Goal: Task Accomplishment & Management: Use online tool/utility

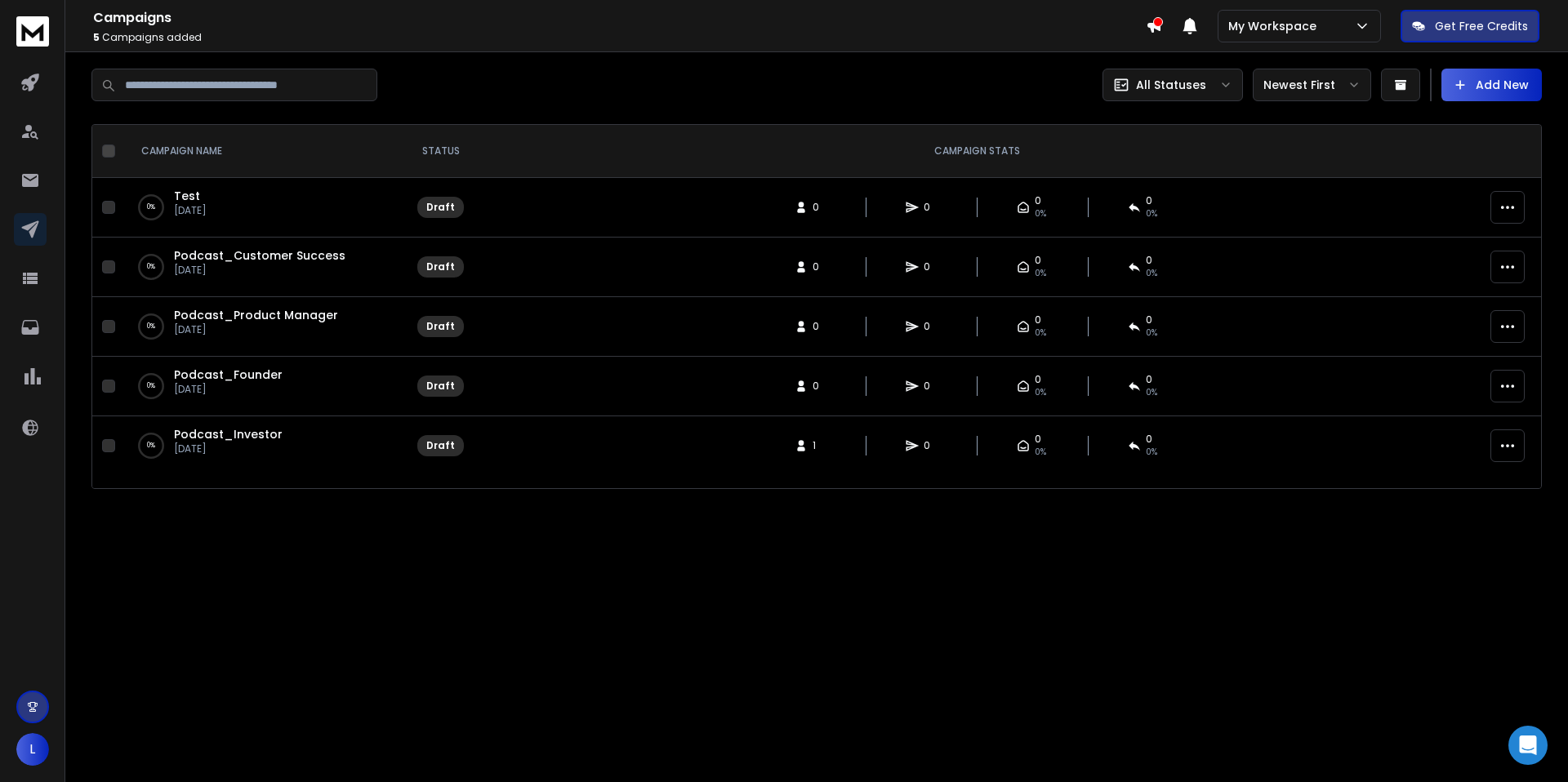
click at [1502, 452] on icon "button" at bounding box center [1507, 446] width 16 height 16
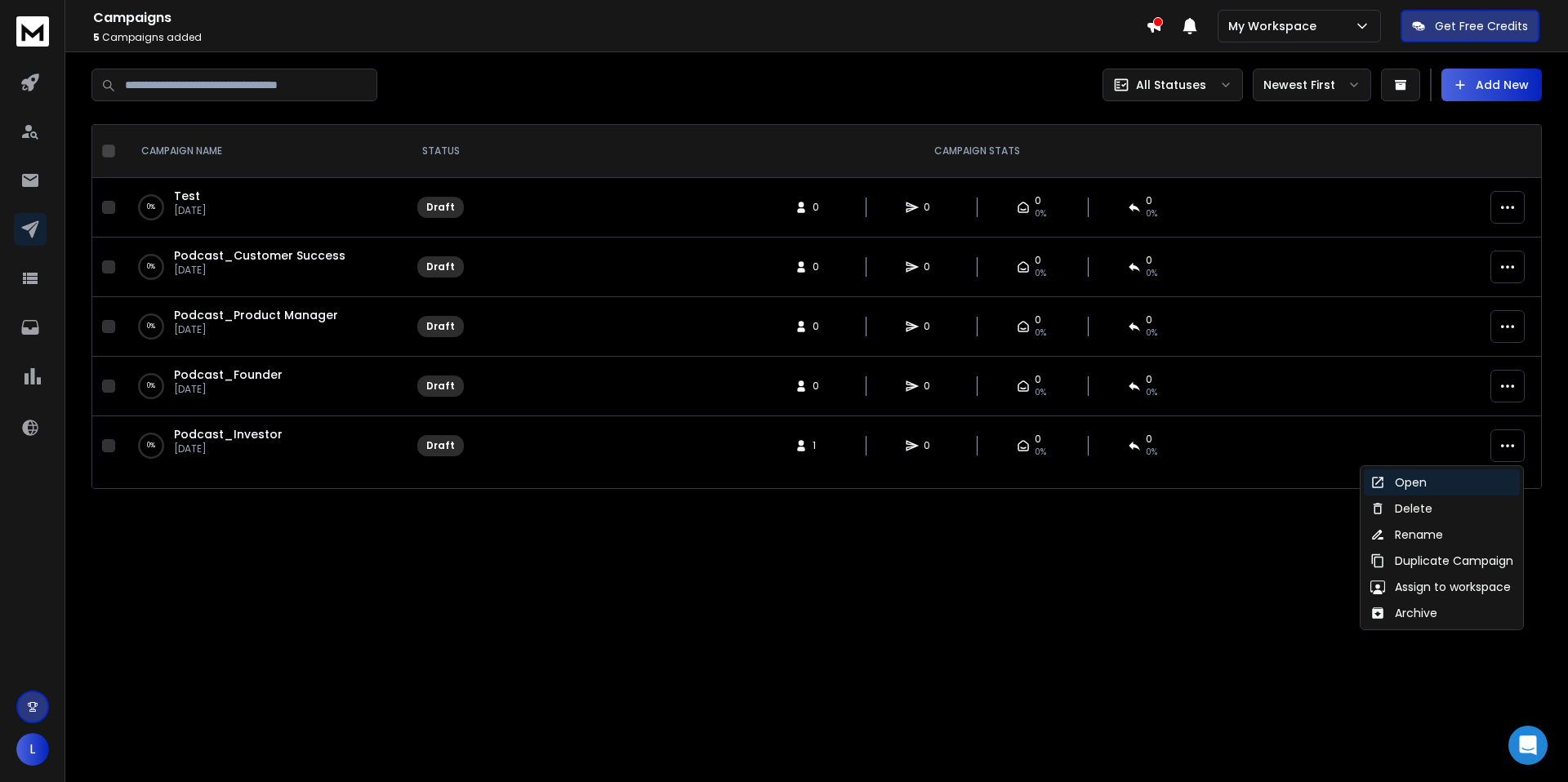
click at [241, 435] on span "Podcast_Investor" at bounding box center [228, 434] width 109 height 16
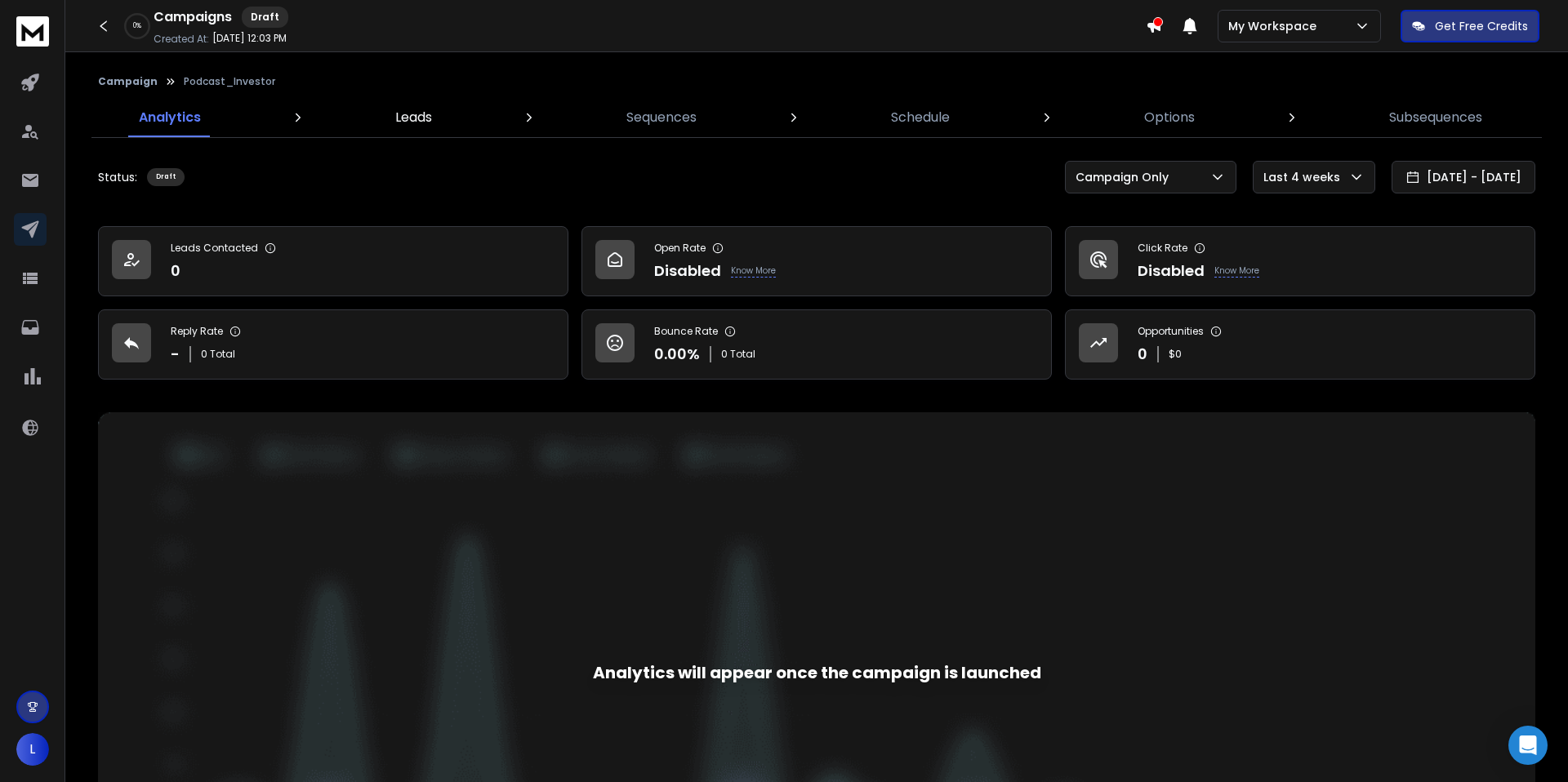
click at [414, 119] on p "Leads" at bounding box center [414, 118] width 37 height 19
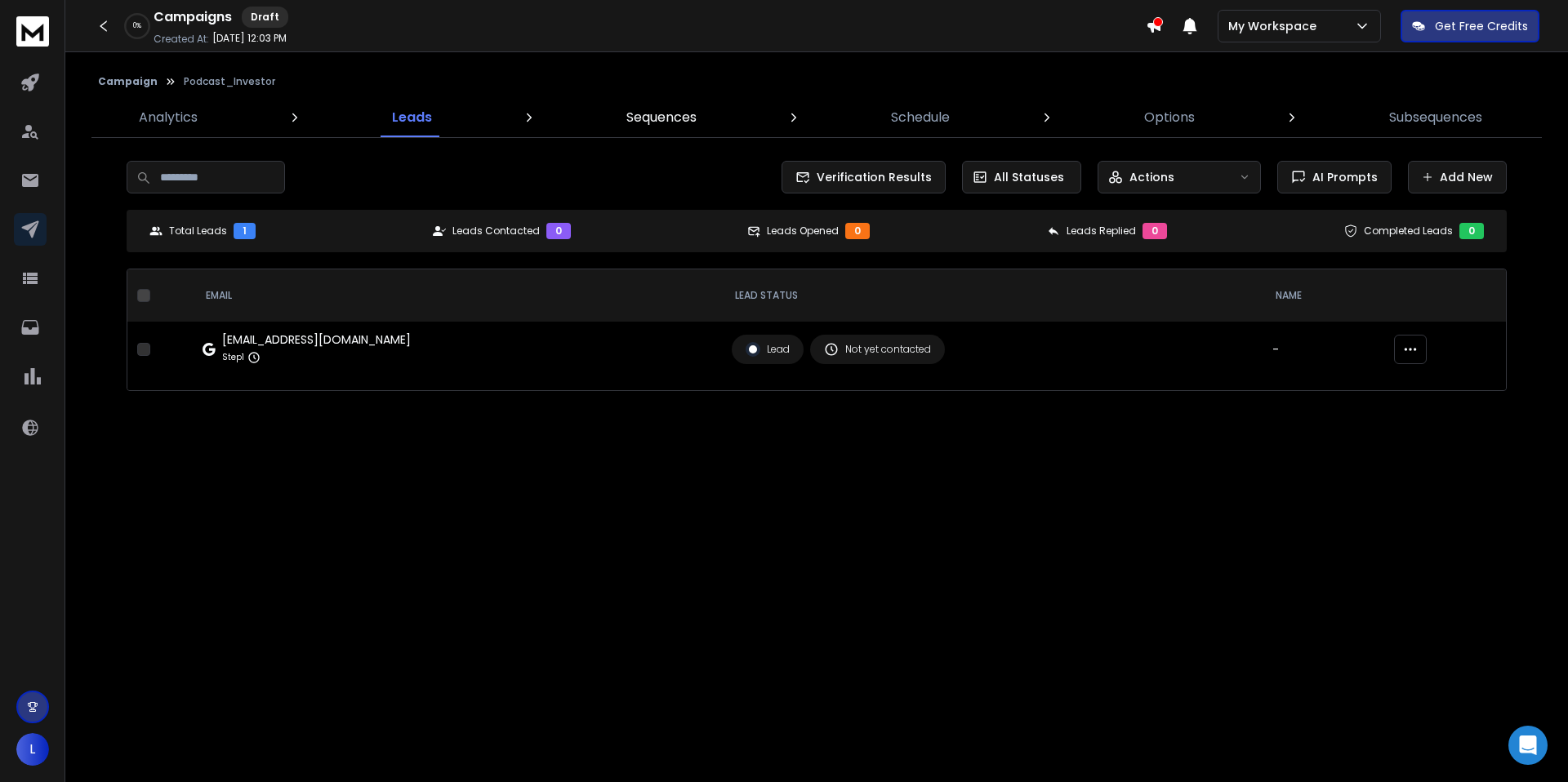
click at [668, 119] on p "Sequences" at bounding box center [661, 118] width 70 height 19
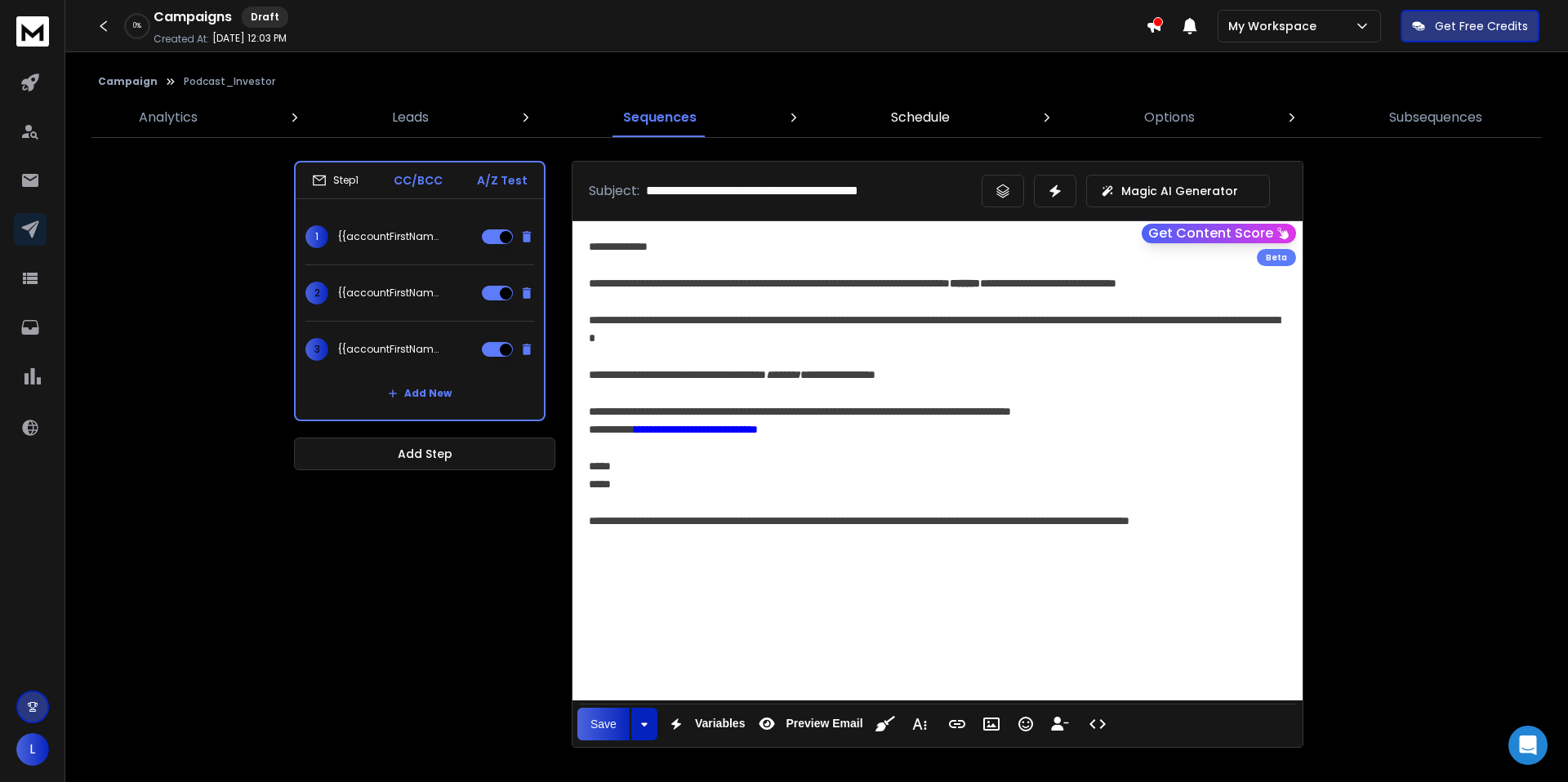
click at [919, 113] on p "Schedule" at bounding box center [920, 118] width 58 height 19
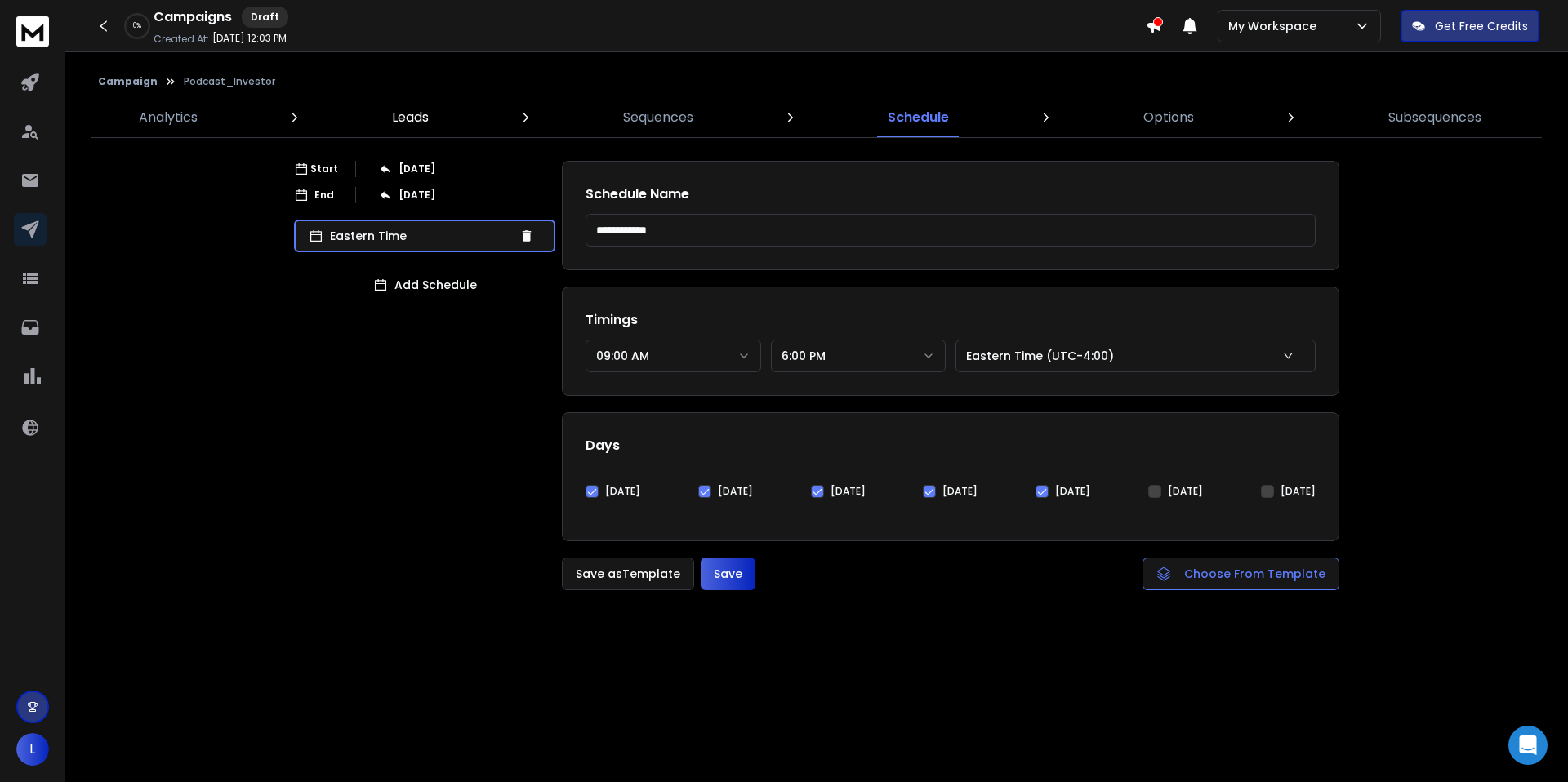
click at [416, 120] on p "Leads" at bounding box center [410, 118] width 37 height 19
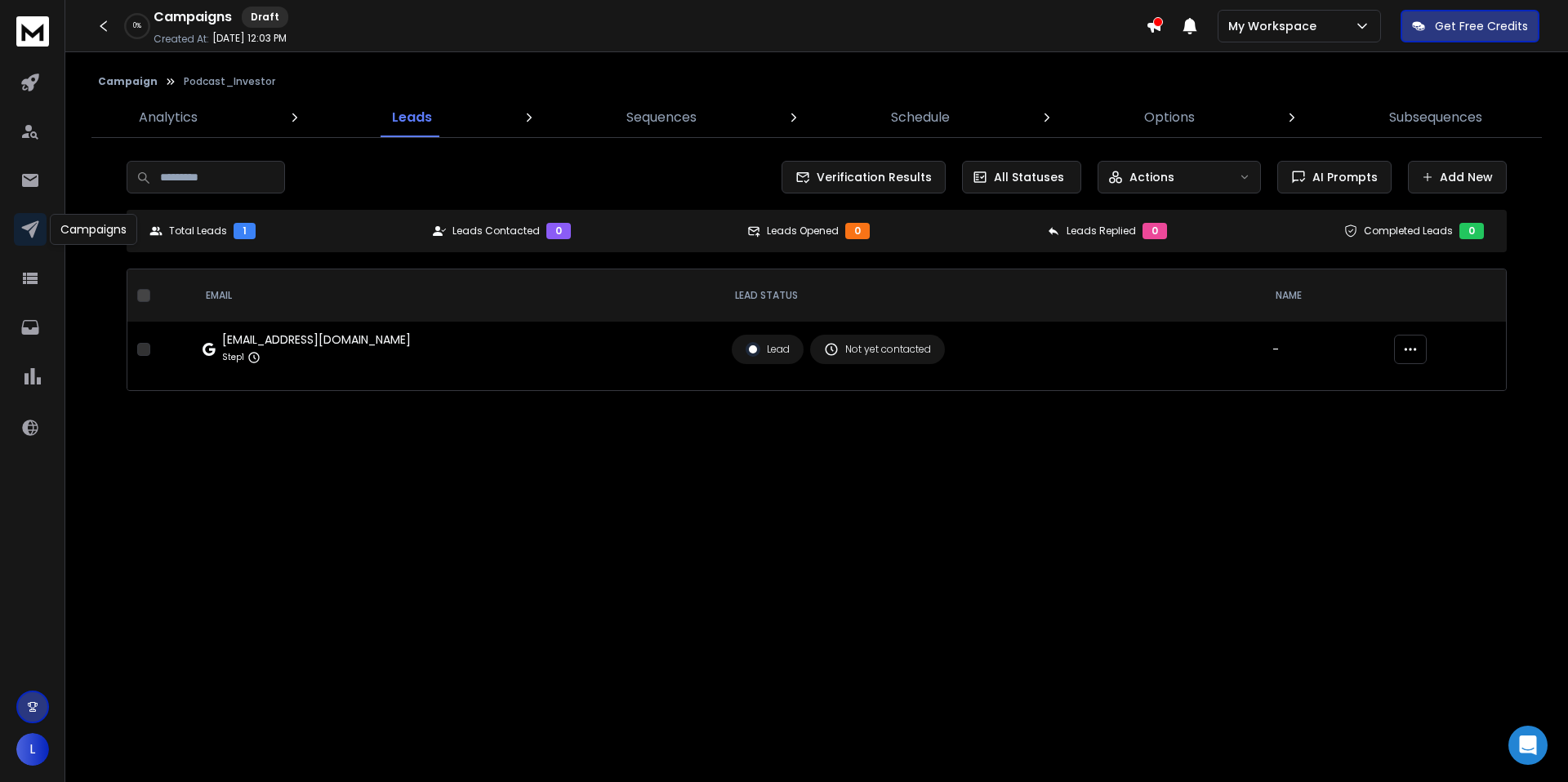
click at [22, 233] on icon at bounding box center [30, 229] width 19 height 19
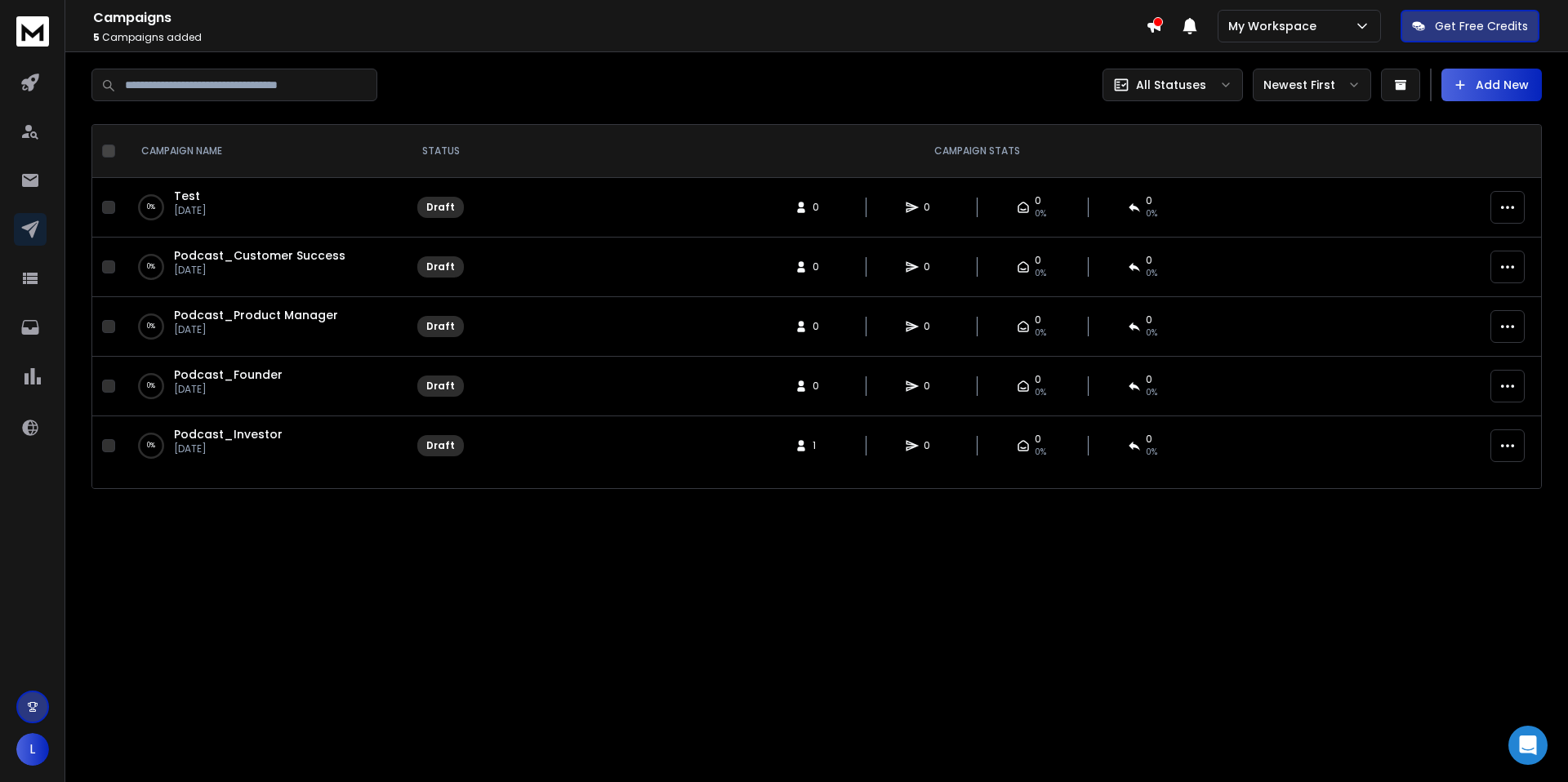
click at [221, 376] on span "Podcast_Founder" at bounding box center [228, 375] width 109 height 16
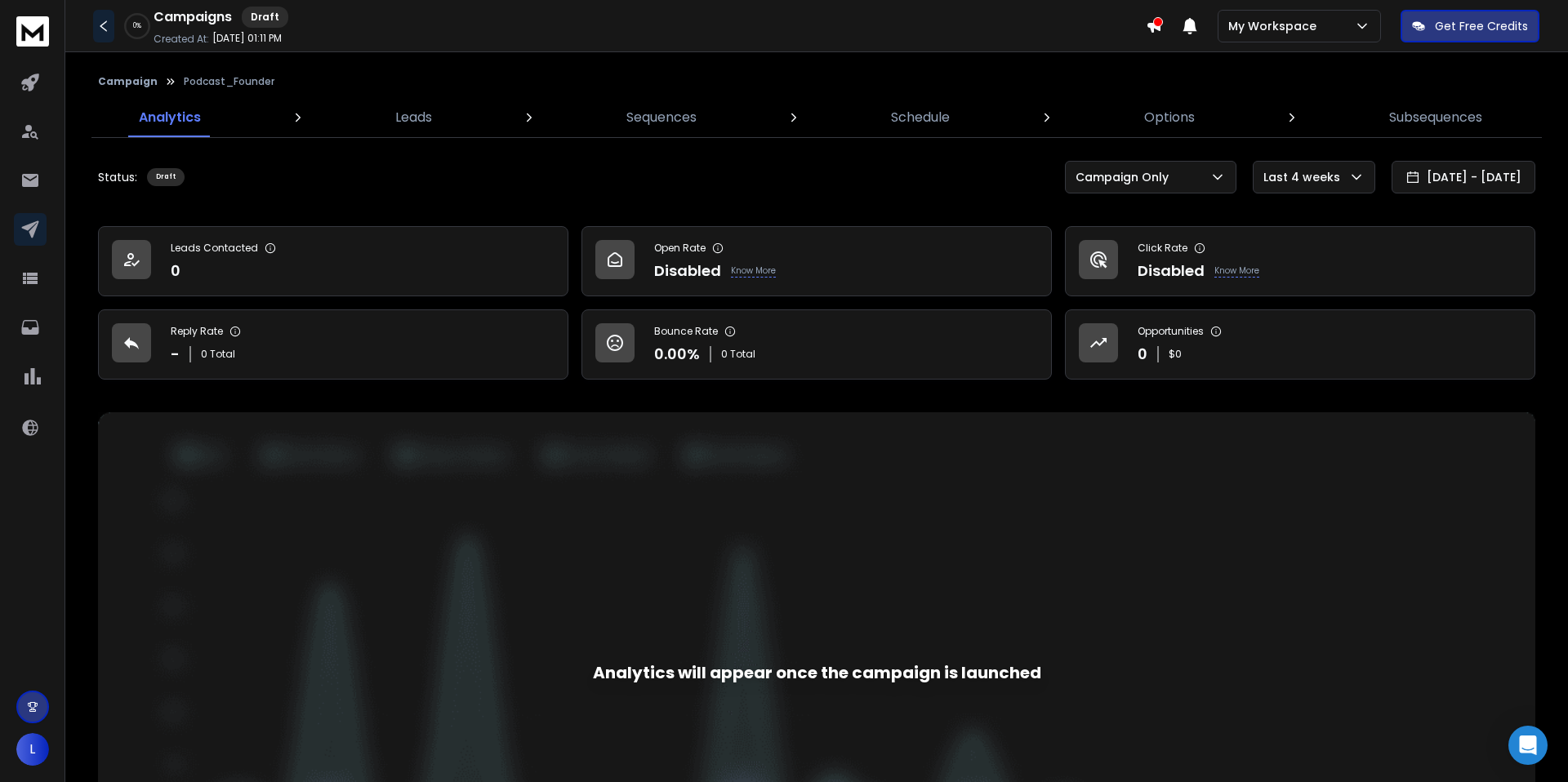
click at [104, 31] on icon at bounding box center [103, 26] width 15 height 15
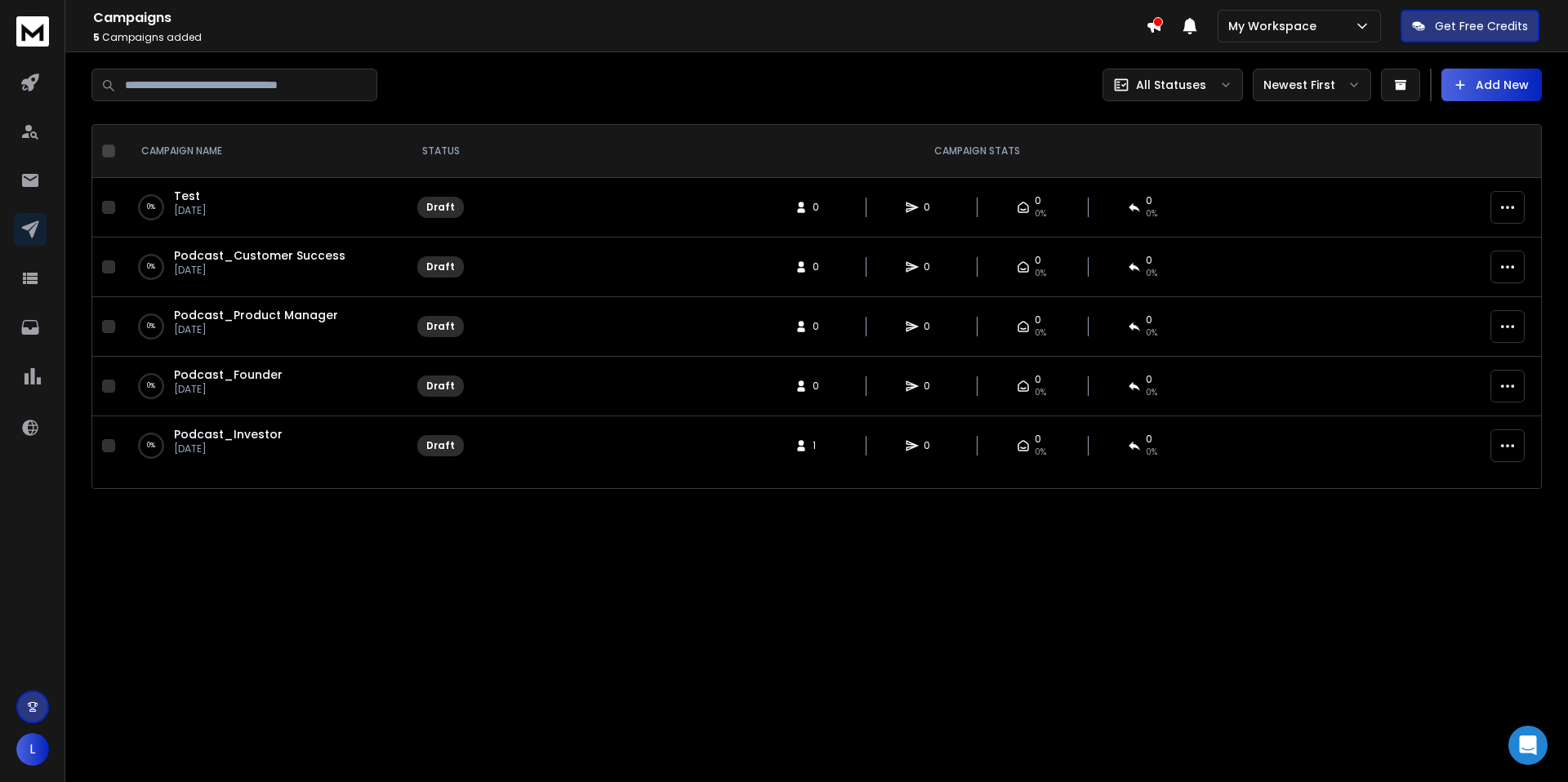
click at [248, 427] on span "Podcast_Investor" at bounding box center [228, 434] width 109 height 16
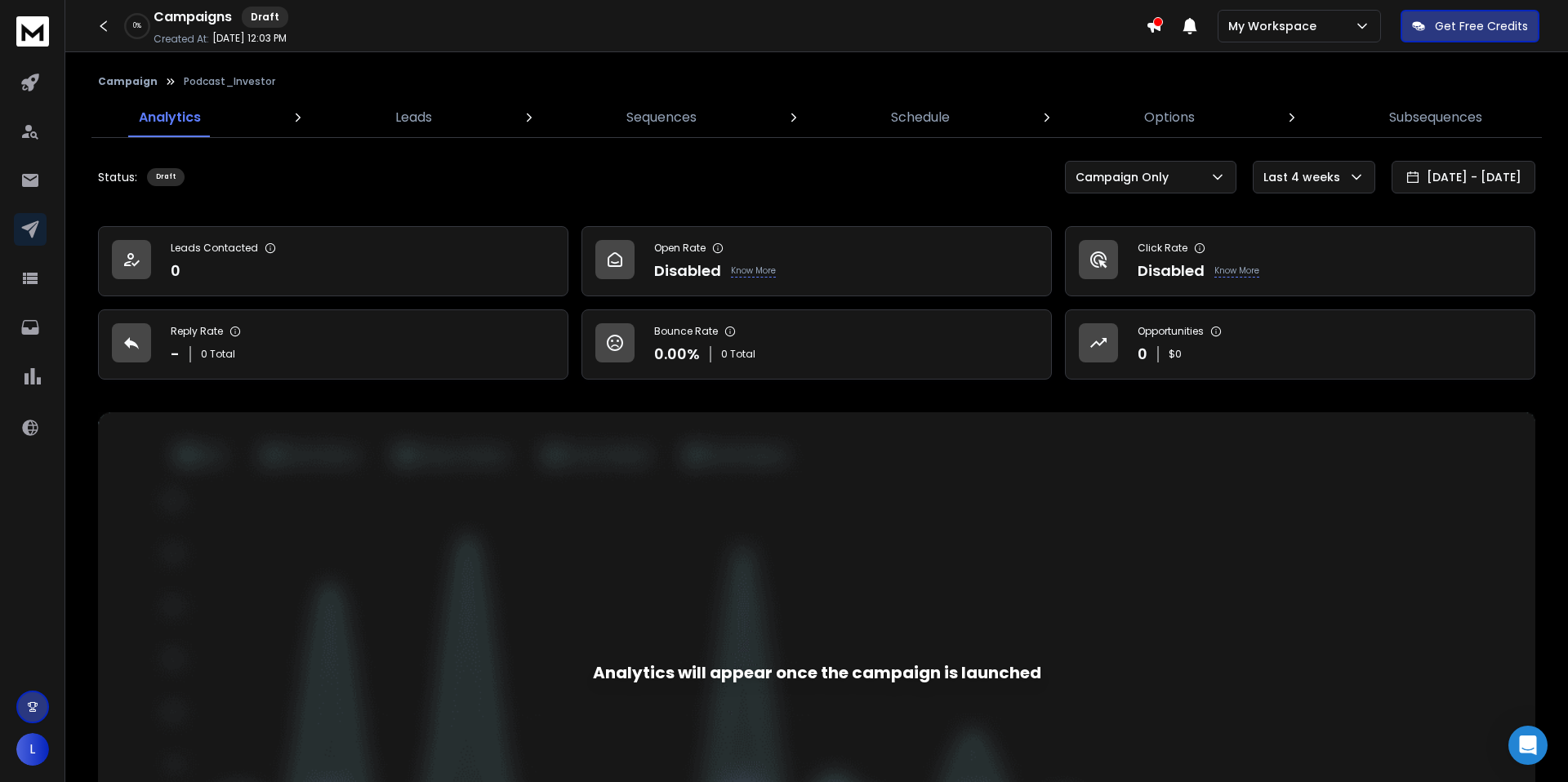
click at [37, 222] on icon at bounding box center [29, 228] width 17 height 17
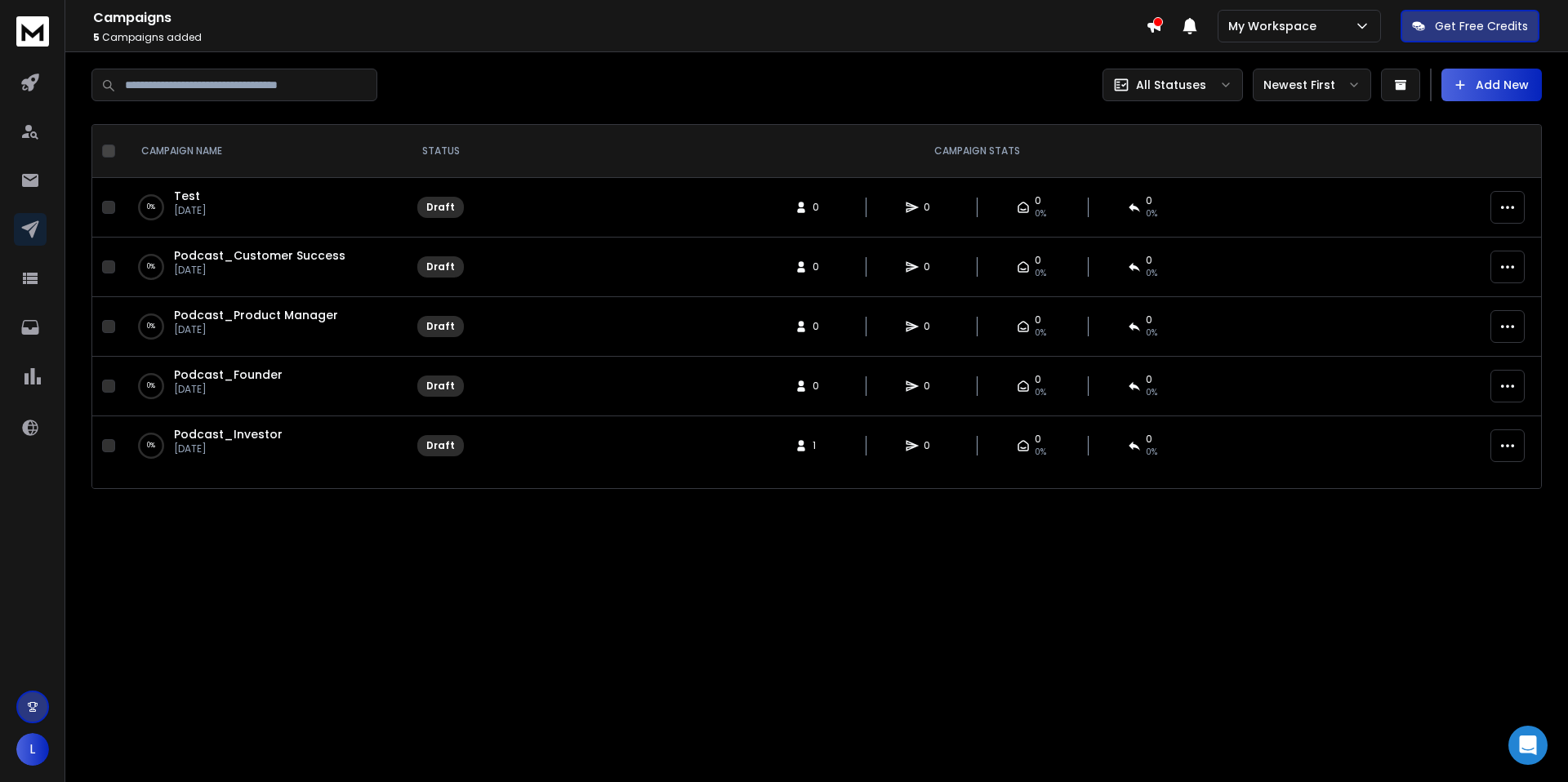
click at [231, 432] on span "Podcast_Investor" at bounding box center [228, 434] width 109 height 16
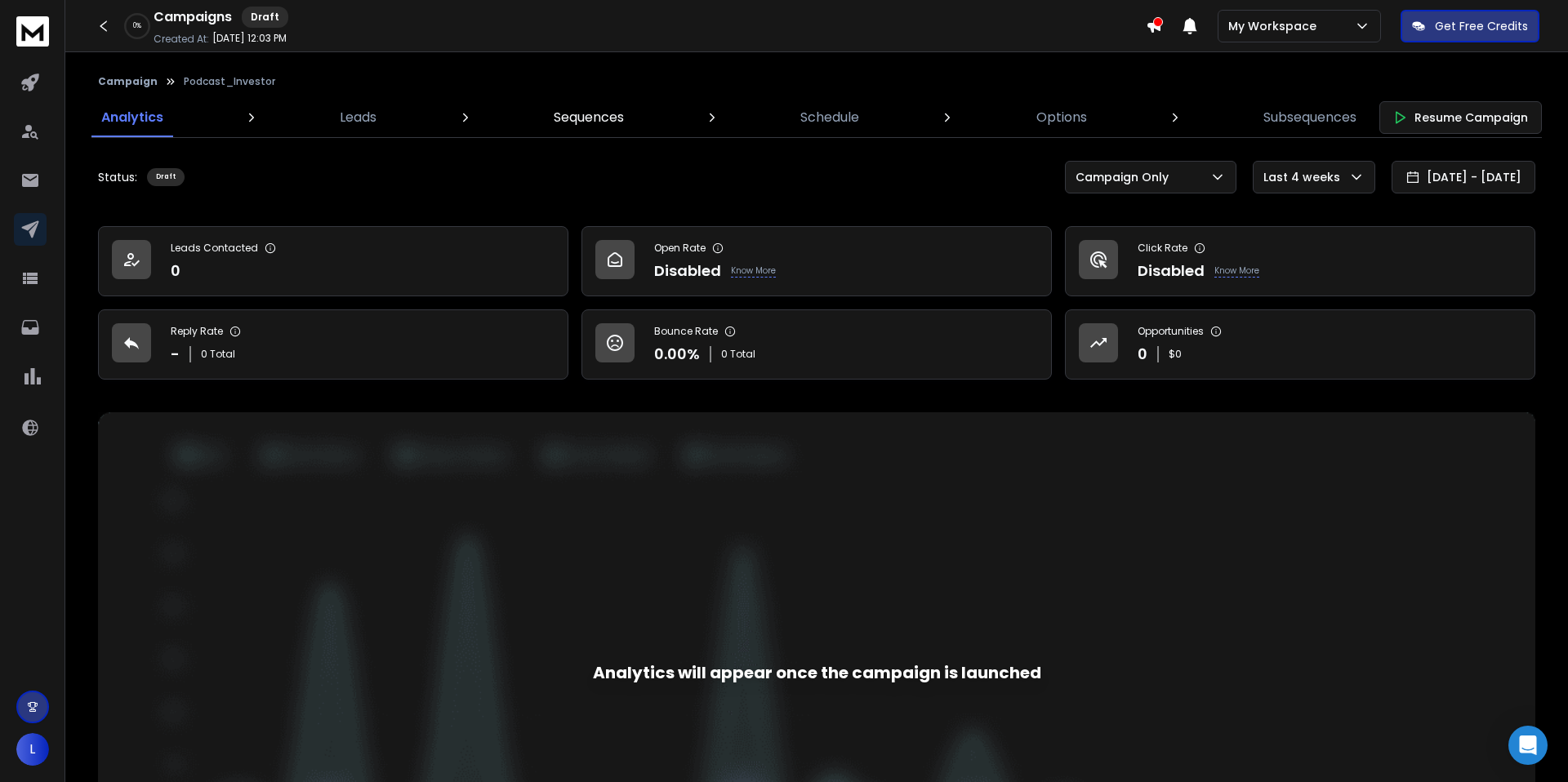
click at [570, 108] on p "Sequences" at bounding box center [588, 118] width 70 height 19
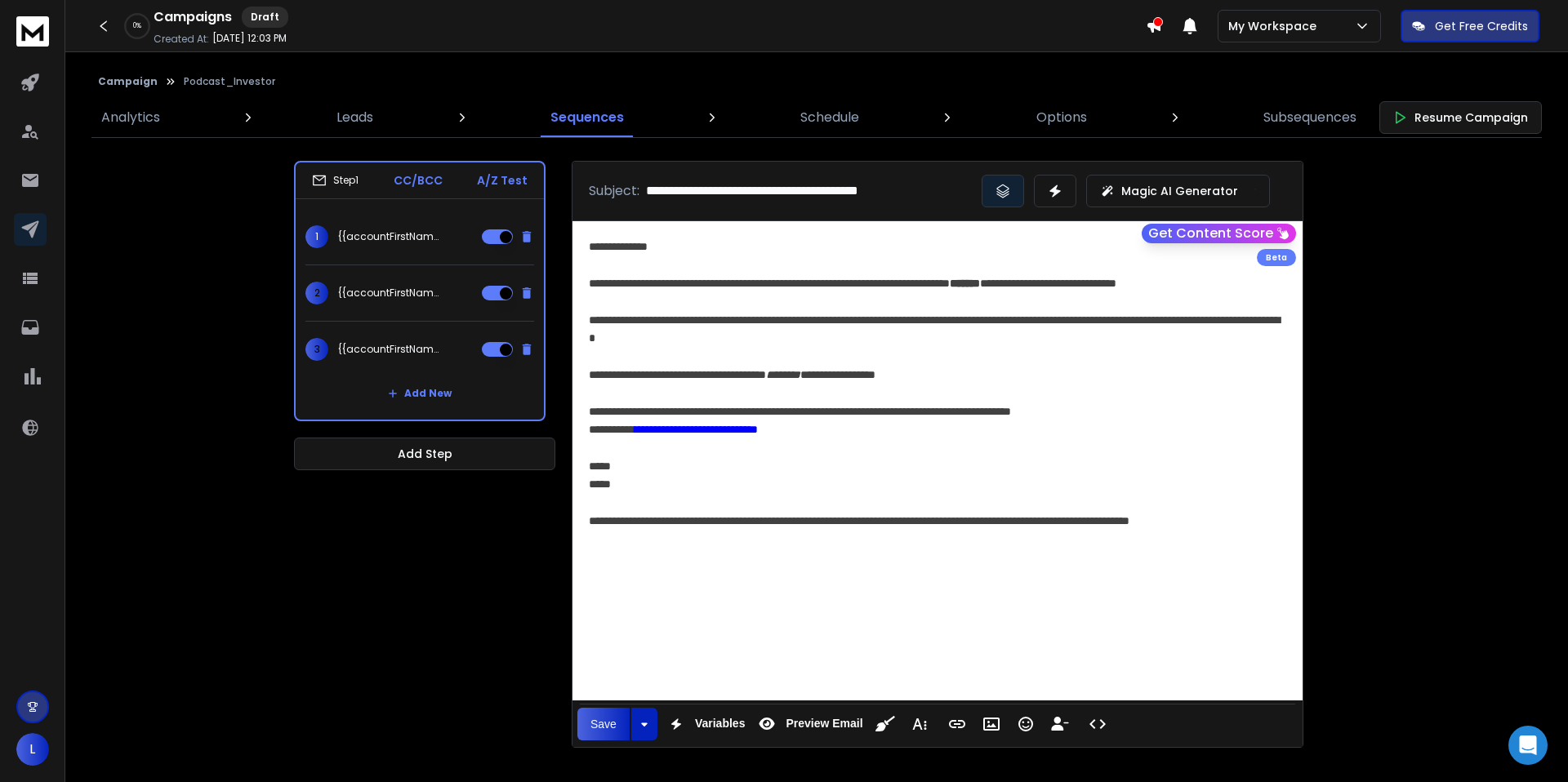
click at [1002, 196] on icon at bounding box center [1002, 191] width 15 height 15
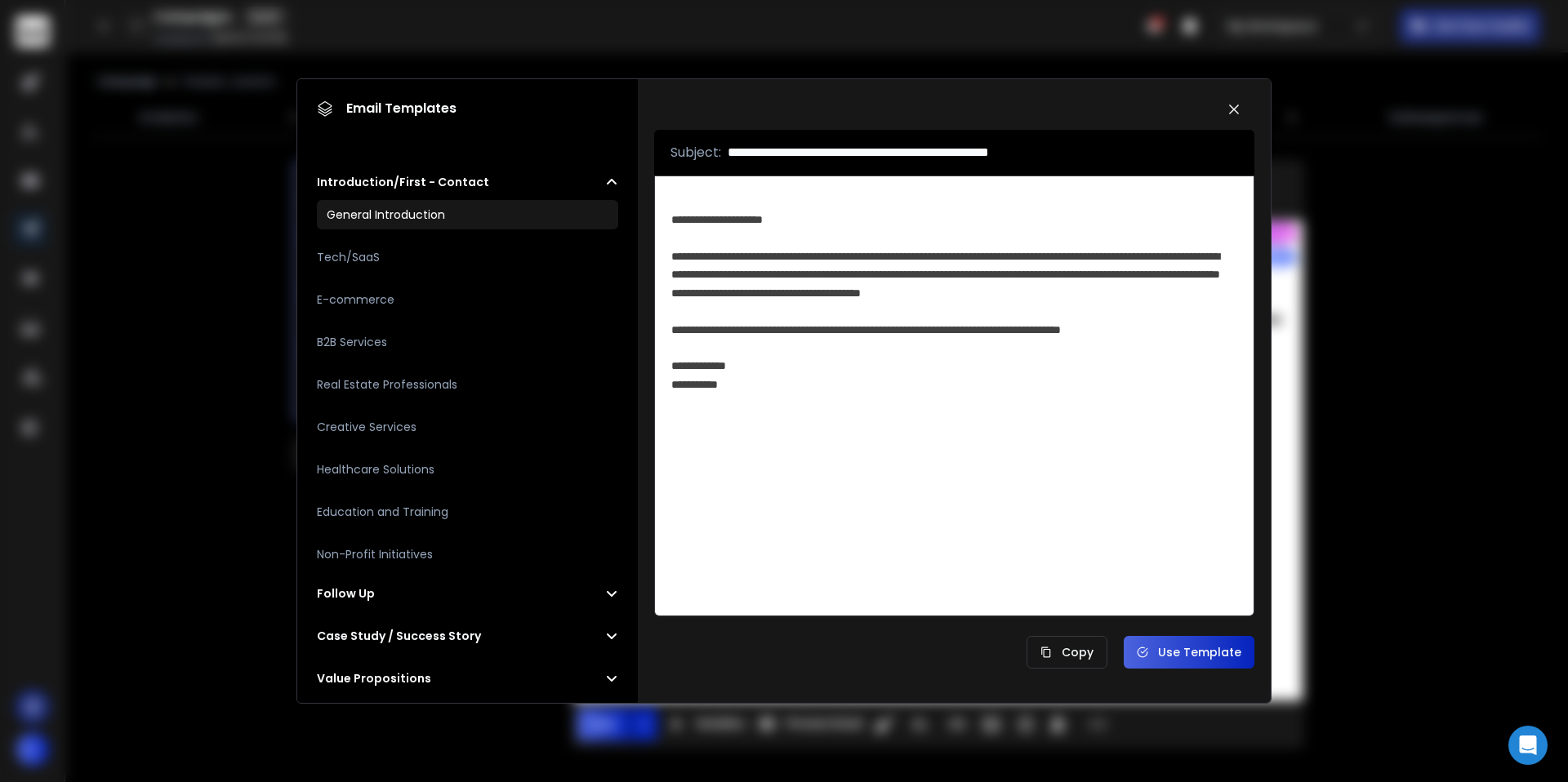
click at [958, 311] on p "**********" at bounding box center [954, 293] width 566 height 201
click at [1230, 102] on icon at bounding box center [1234, 109] width 15 height 15
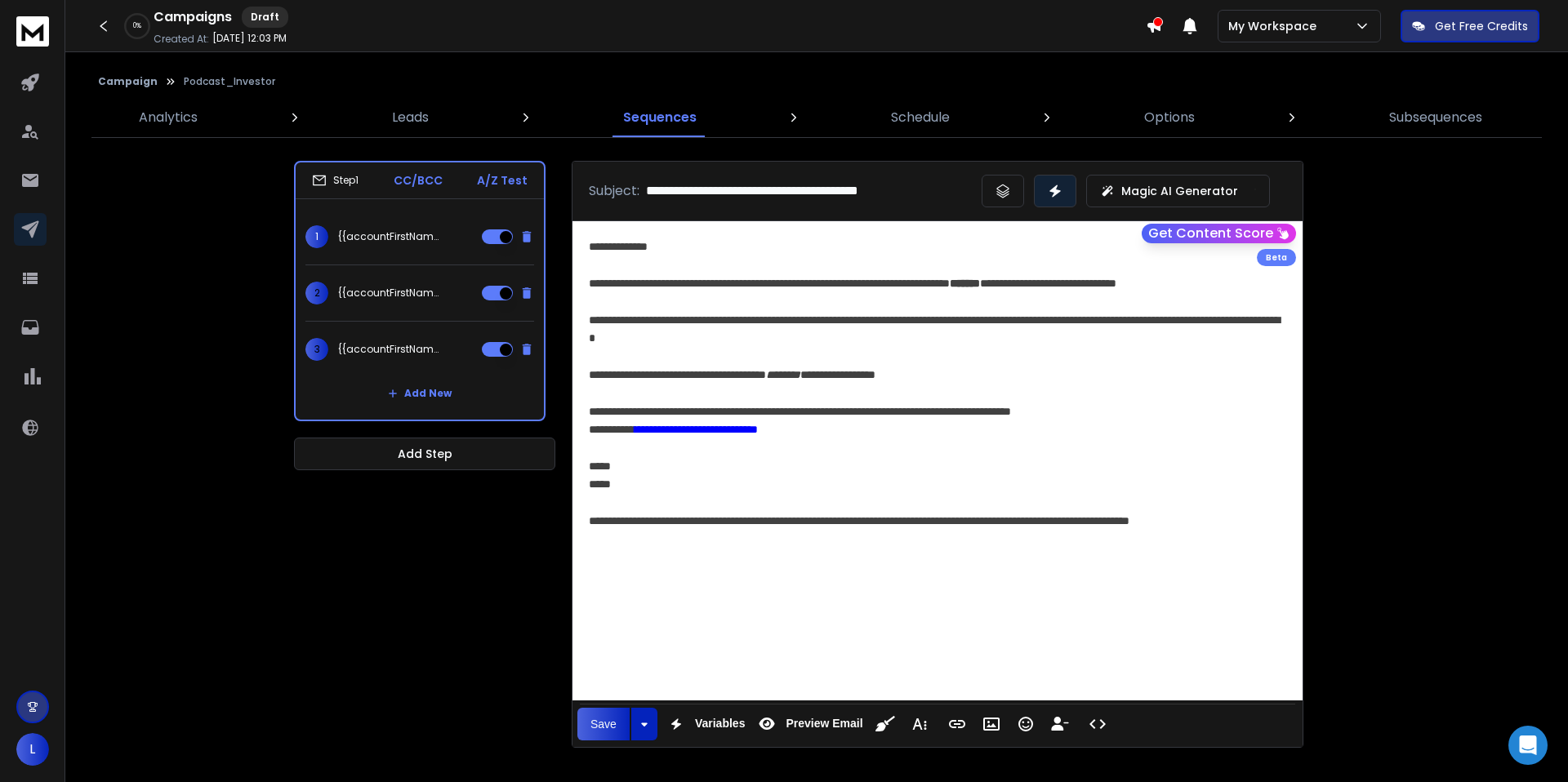
click at [1064, 188] on button "button" at bounding box center [1055, 191] width 42 height 33
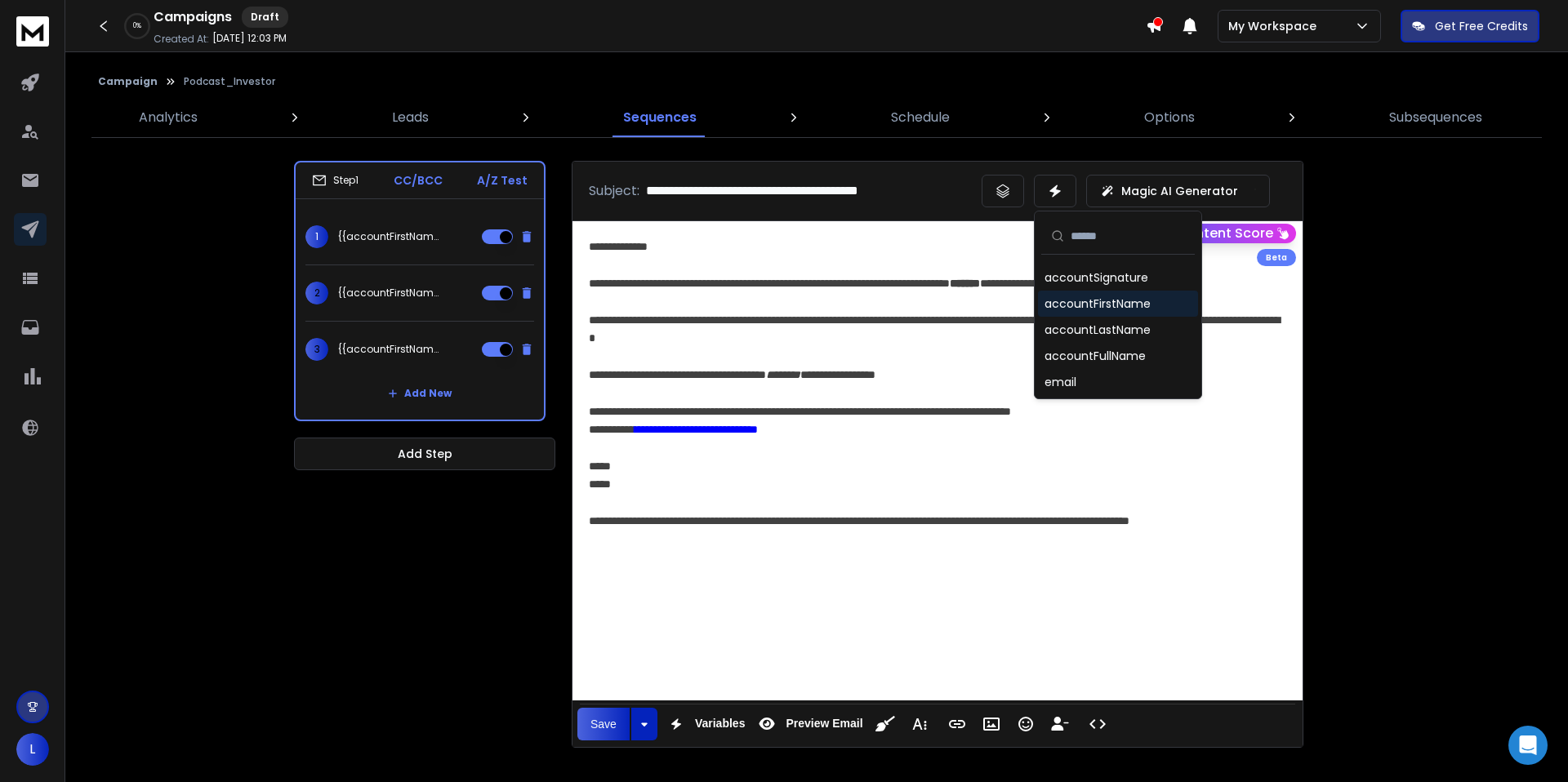
click at [731, 464] on div "*****" at bounding box center [937, 466] width 697 height 18
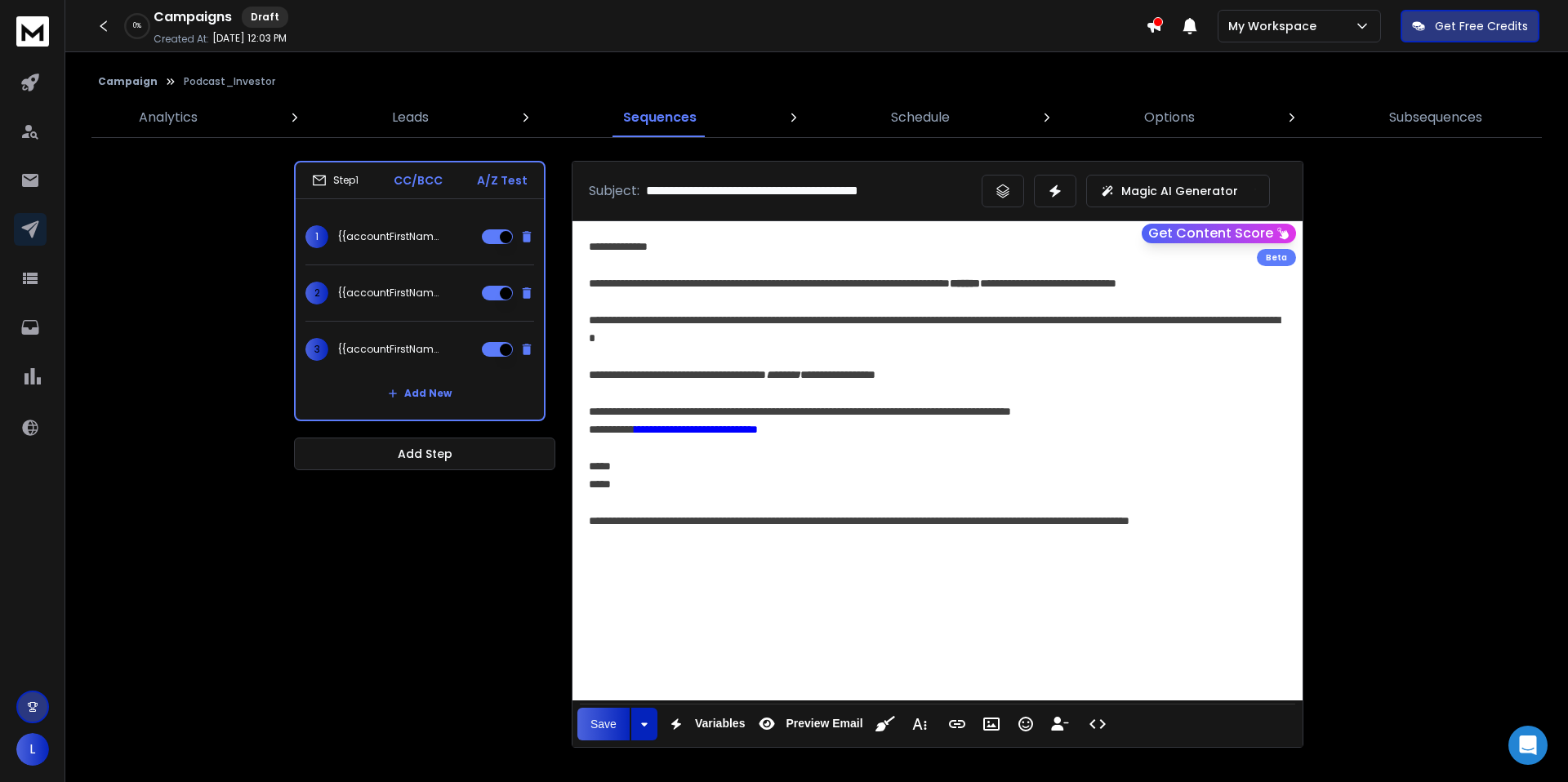
click at [671, 484] on div "*****" at bounding box center [937, 484] width 697 height 18
click at [998, 194] on icon at bounding box center [1002, 191] width 15 height 15
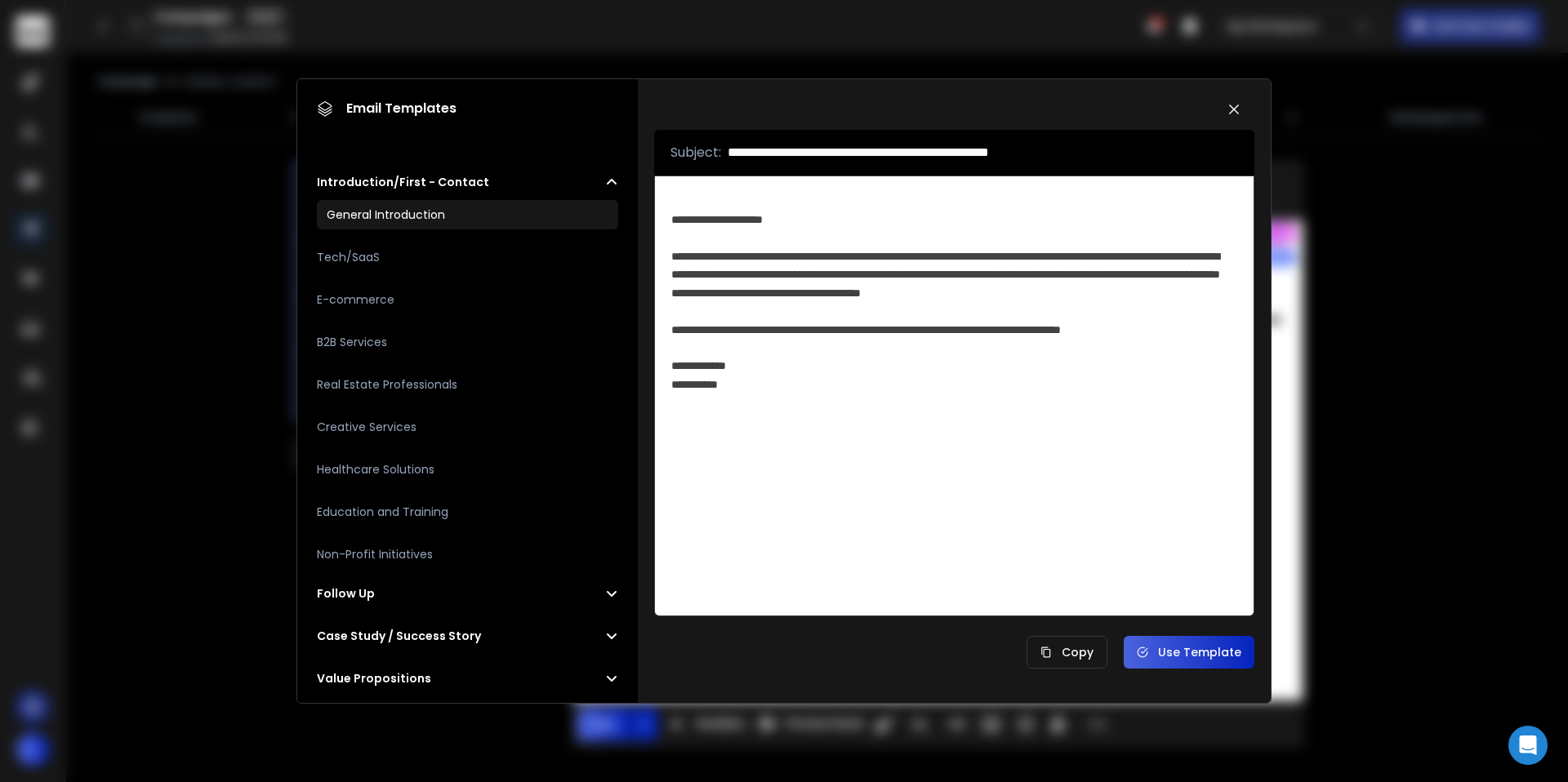
click at [1228, 106] on icon at bounding box center [1234, 109] width 15 height 15
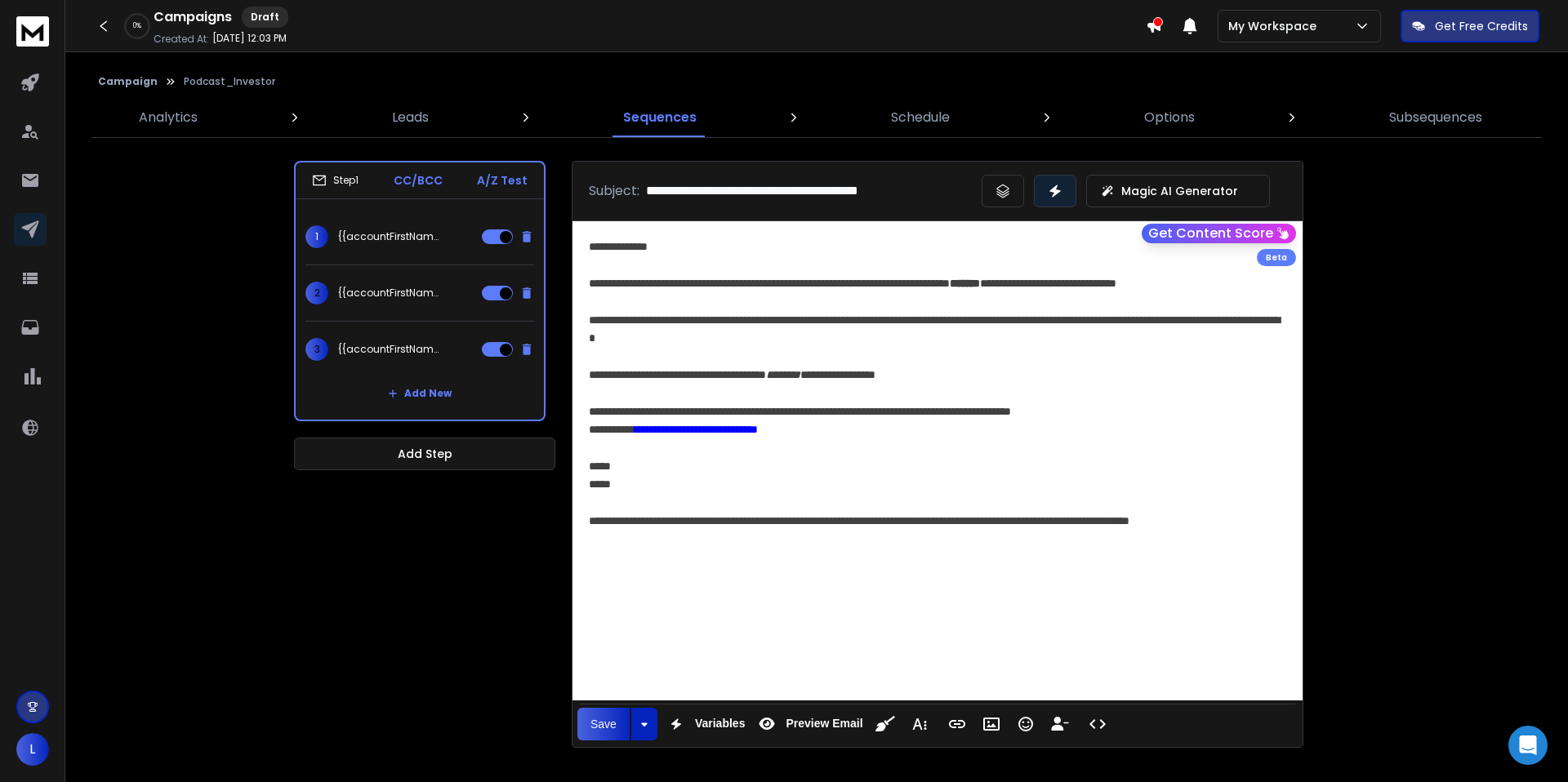
click at [1052, 196] on icon "button" at bounding box center [1054, 191] width 15 height 15
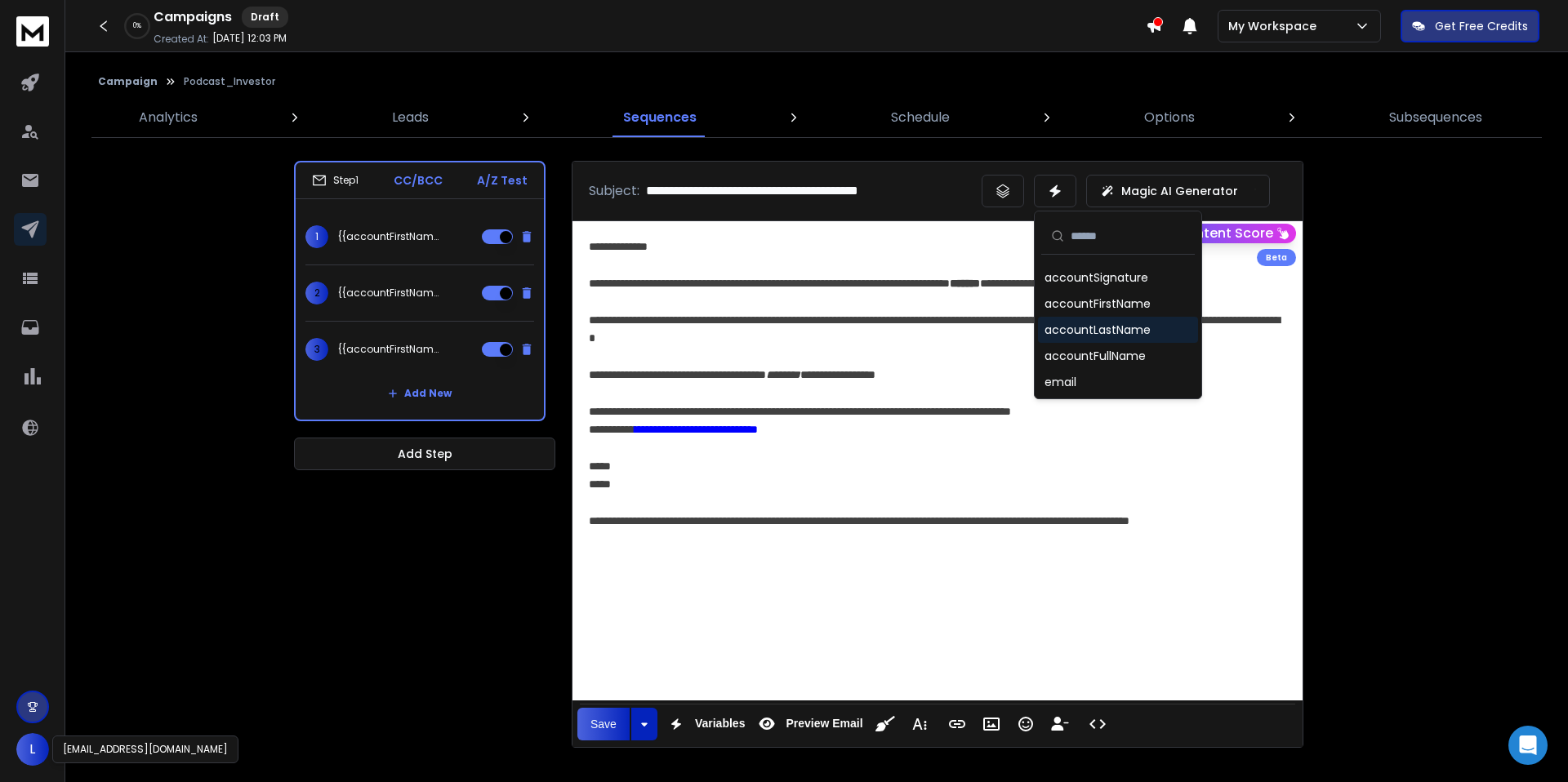
click at [37, 750] on span "L" at bounding box center [32, 749] width 33 height 33
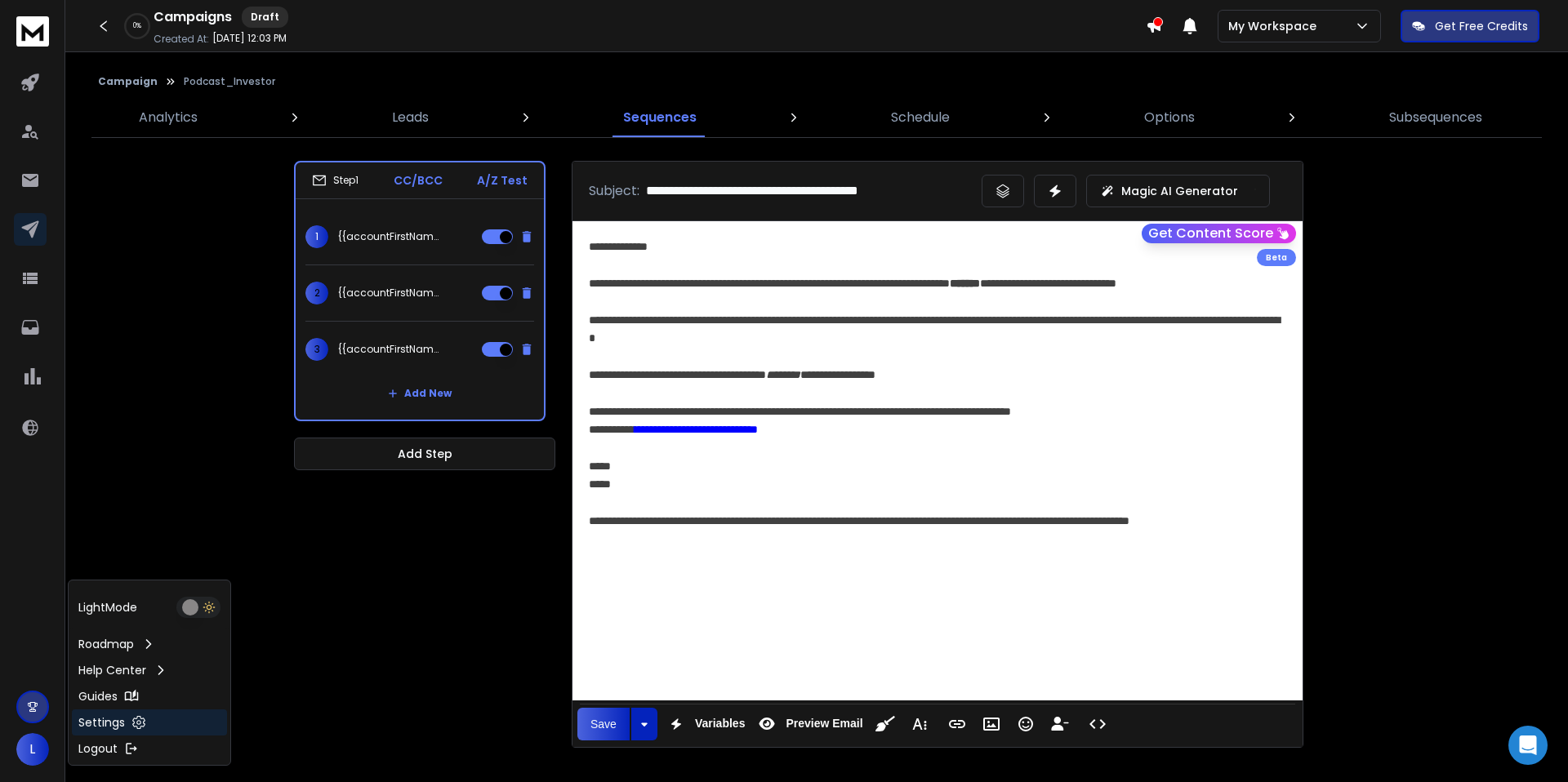
click at [111, 724] on p "Settings" at bounding box center [102, 723] width 47 height 16
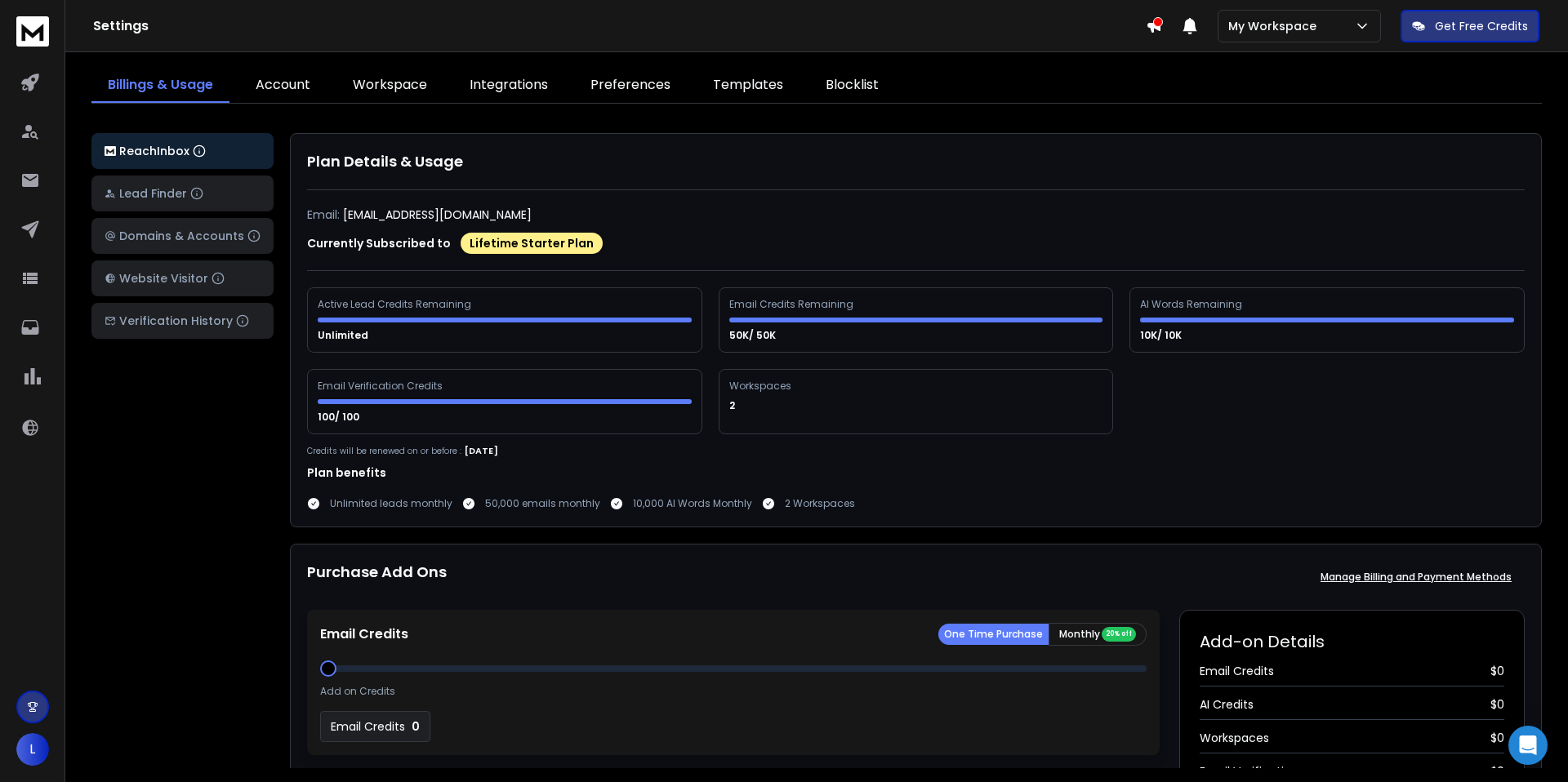
click at [532, 101] on link "Integrations" at bounding box center [509, 86] width 111 height 34
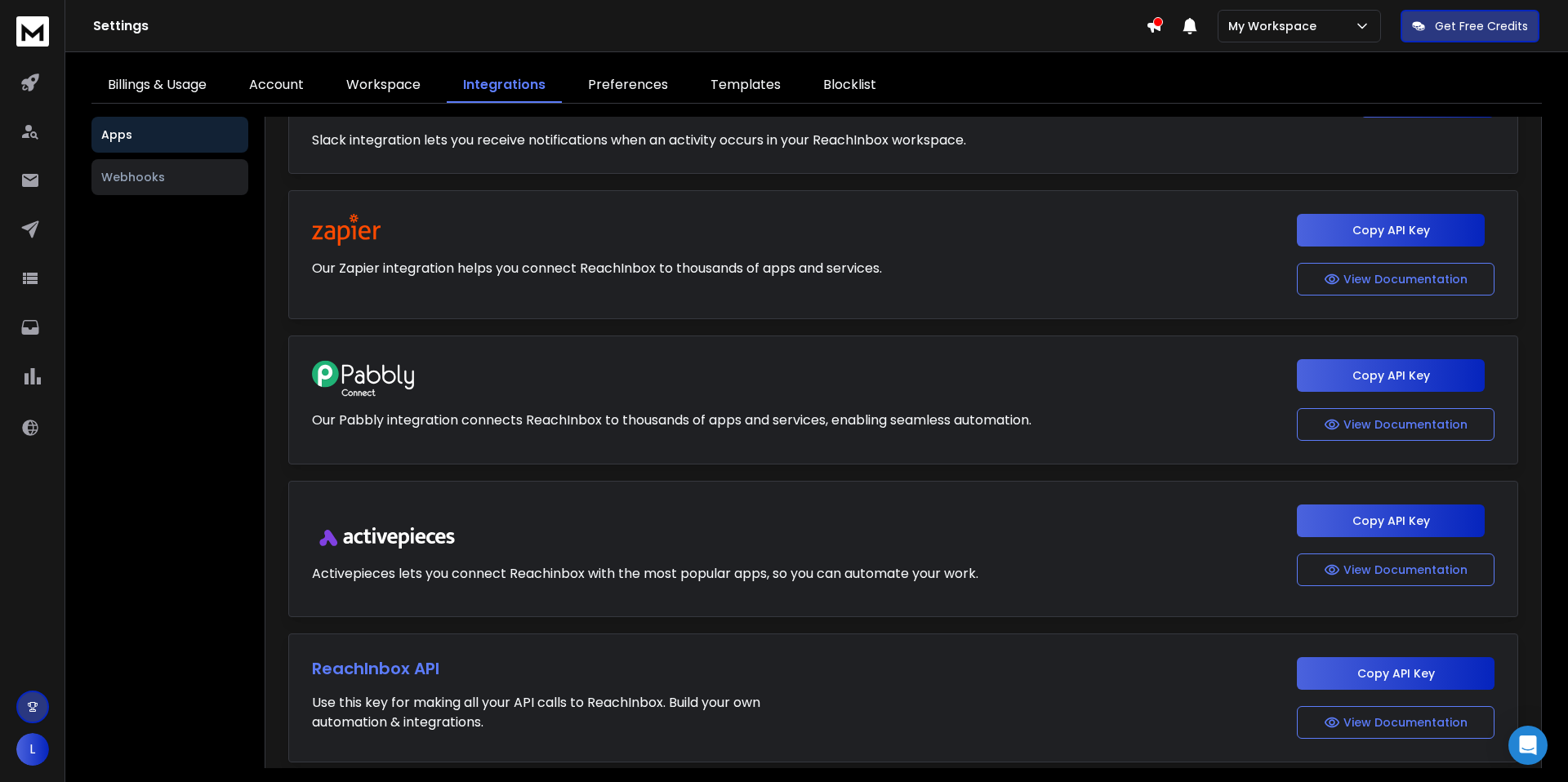
scroll to position [186, 0]
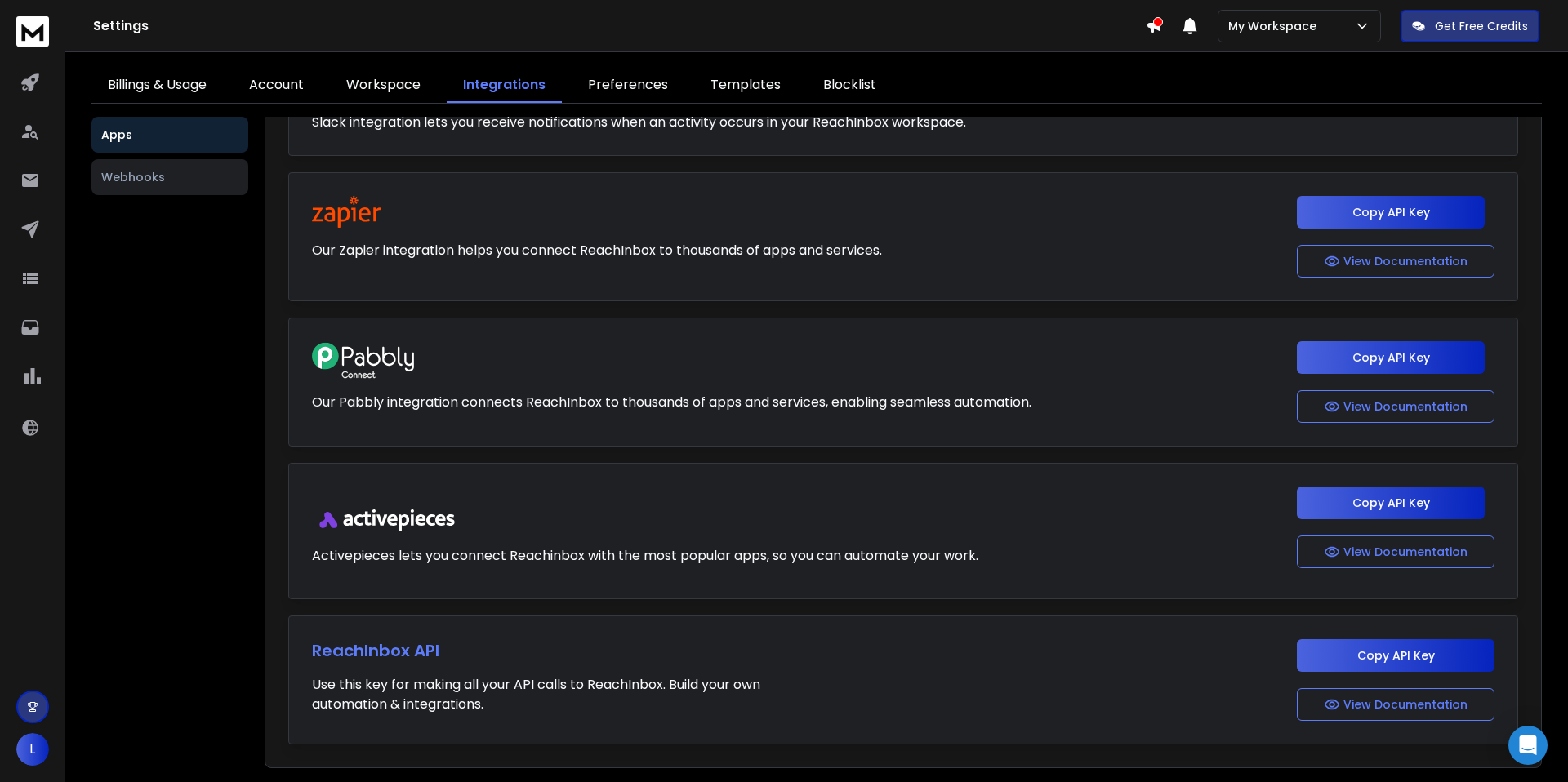
click at [1397, 658] on button "Copy API Key" at bounding box center [1395, 656] width 197 height 33
click at [25, 229] on icon at bounding box center [30, 229] width 19 height 19
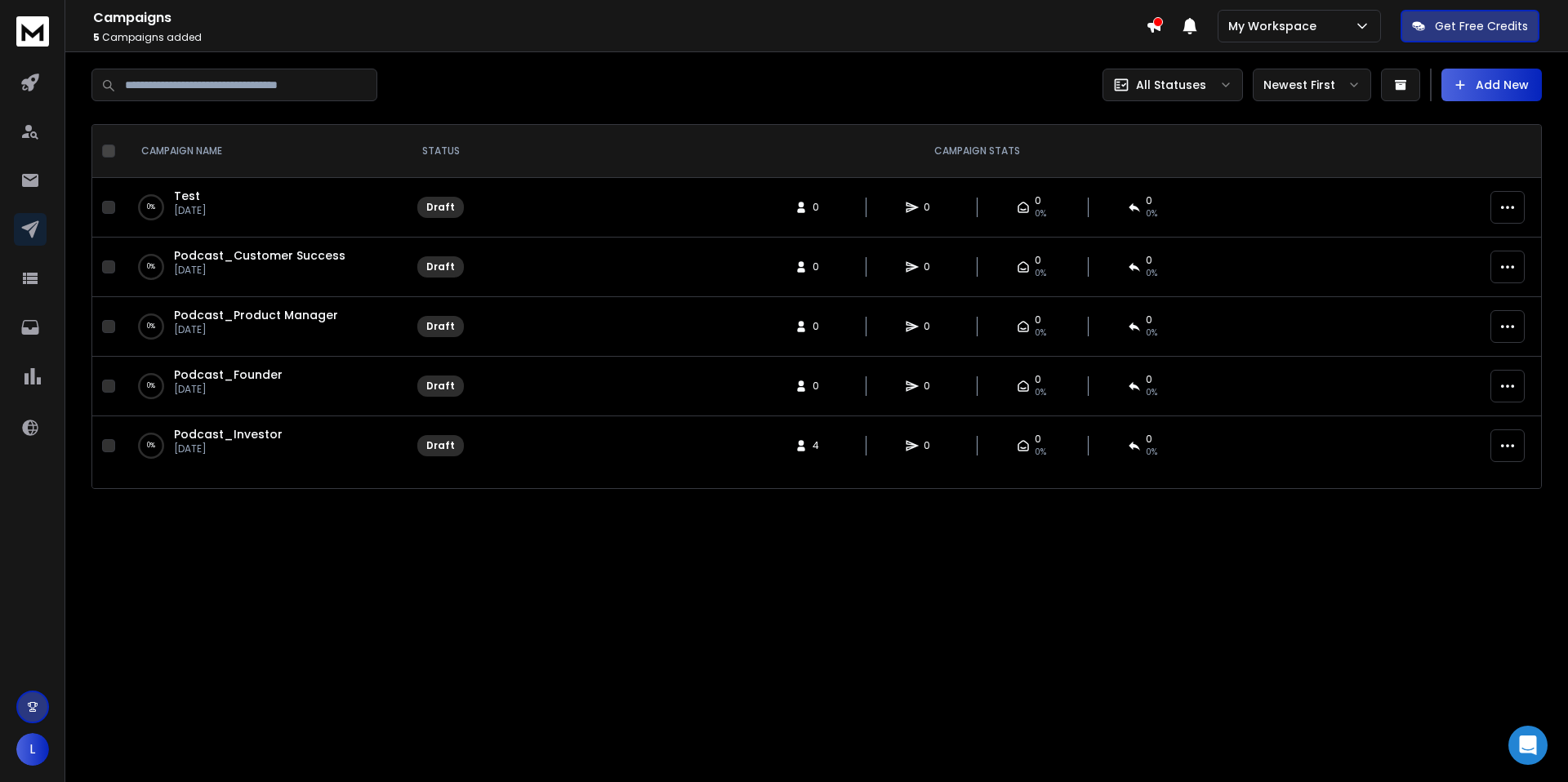
click at [233, 436] on span "Podcast_Investor" at bounding box center [228, 434] width 109 height 16
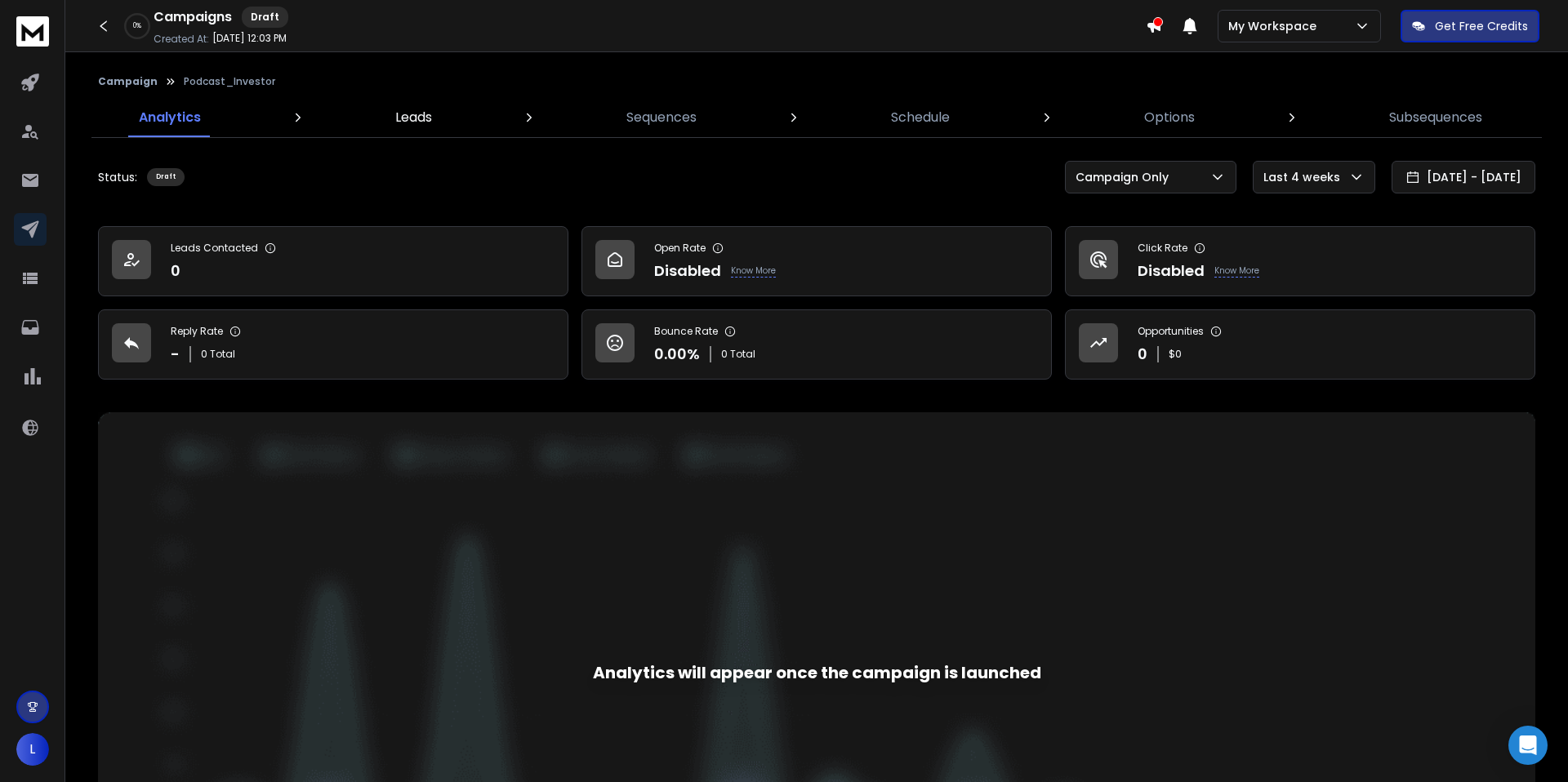
click at [432, 113] on link "Leads" at bounding box center [414, 118] width 57 height 39
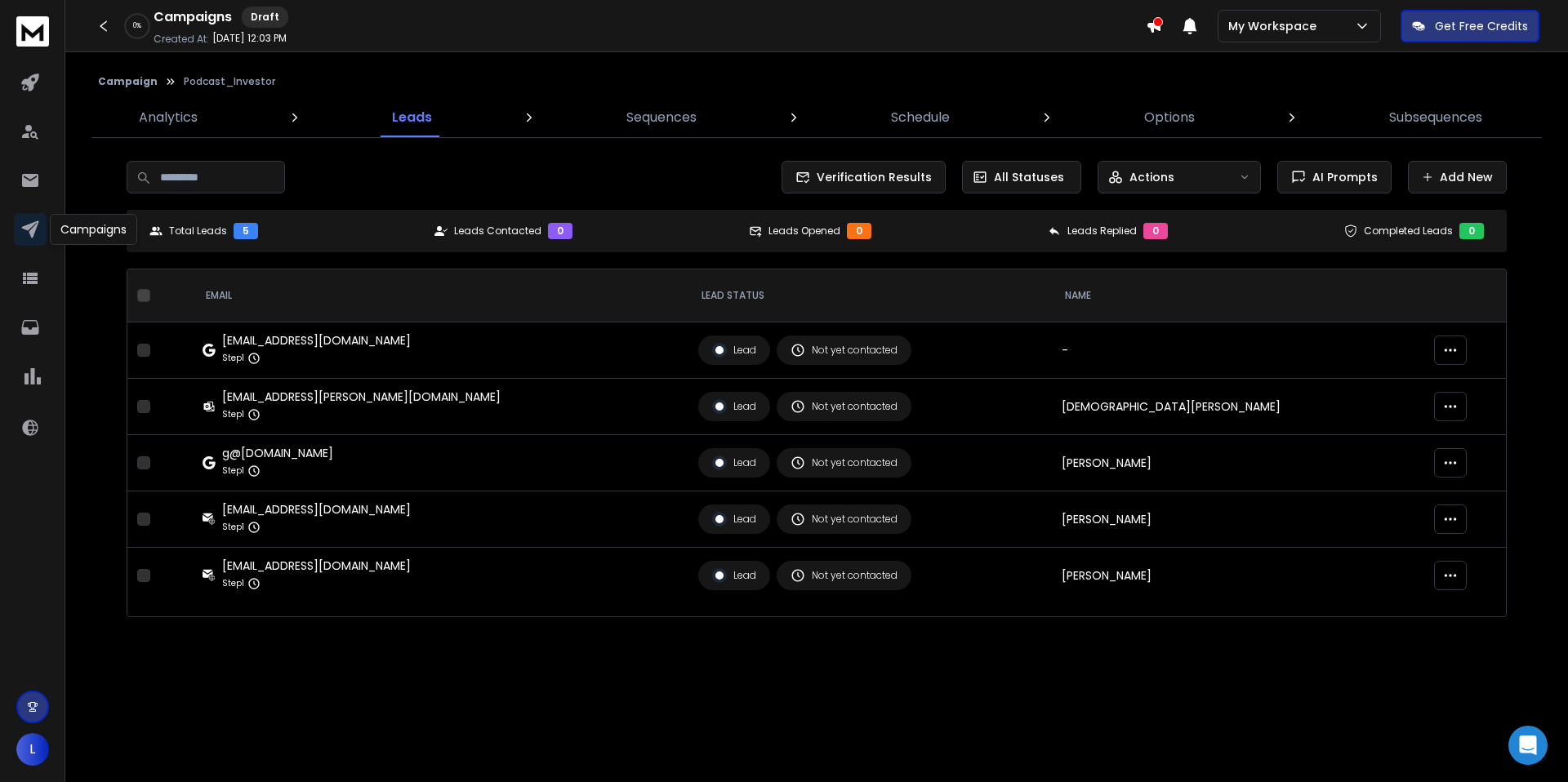
click at [33, 234] on icon at bounding box center [29, 228] width 17 height 17
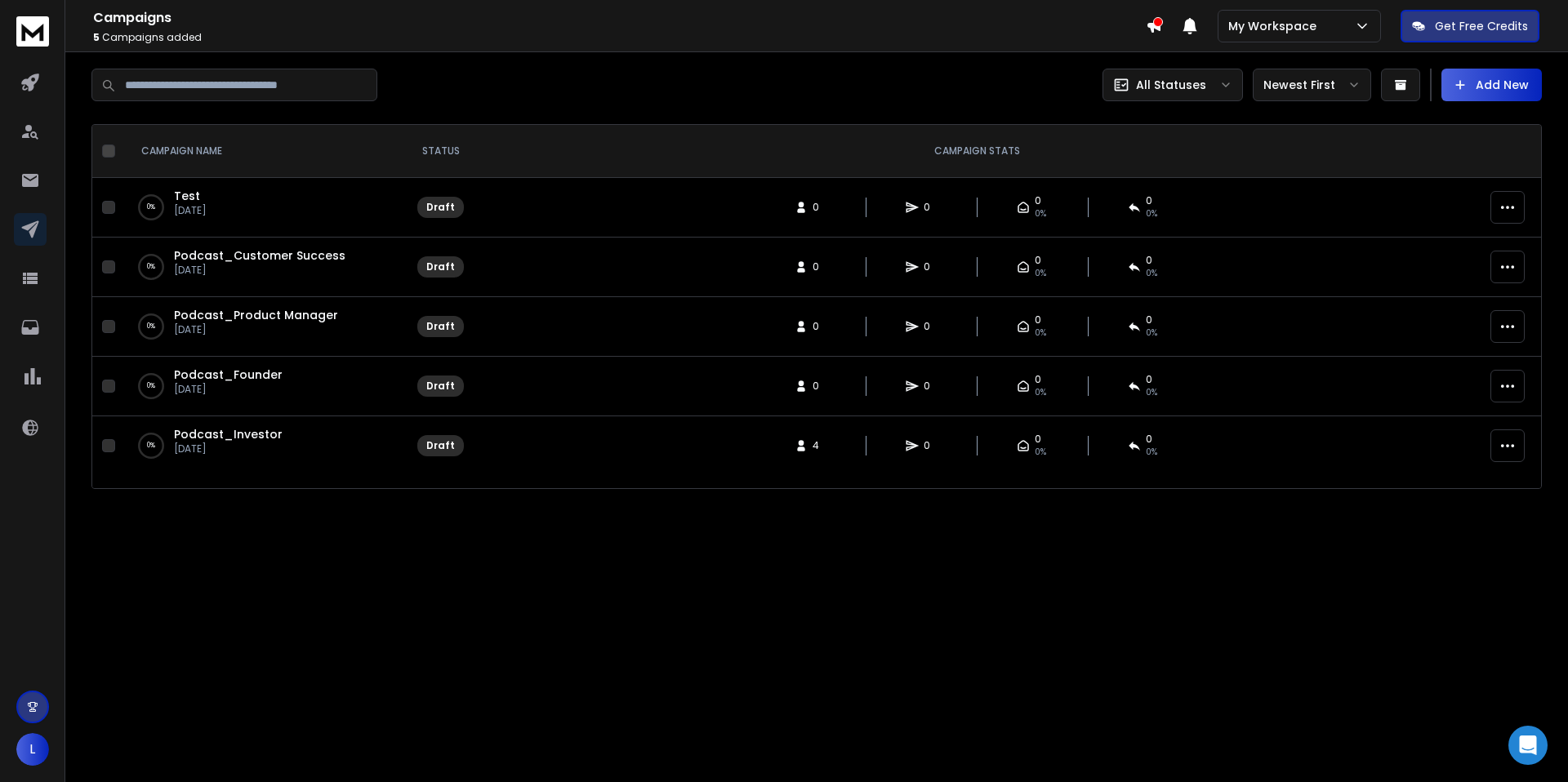
click at [224, 438] on span "Podcast_Investor" at bounding box center [228, 434] width 109 height 16
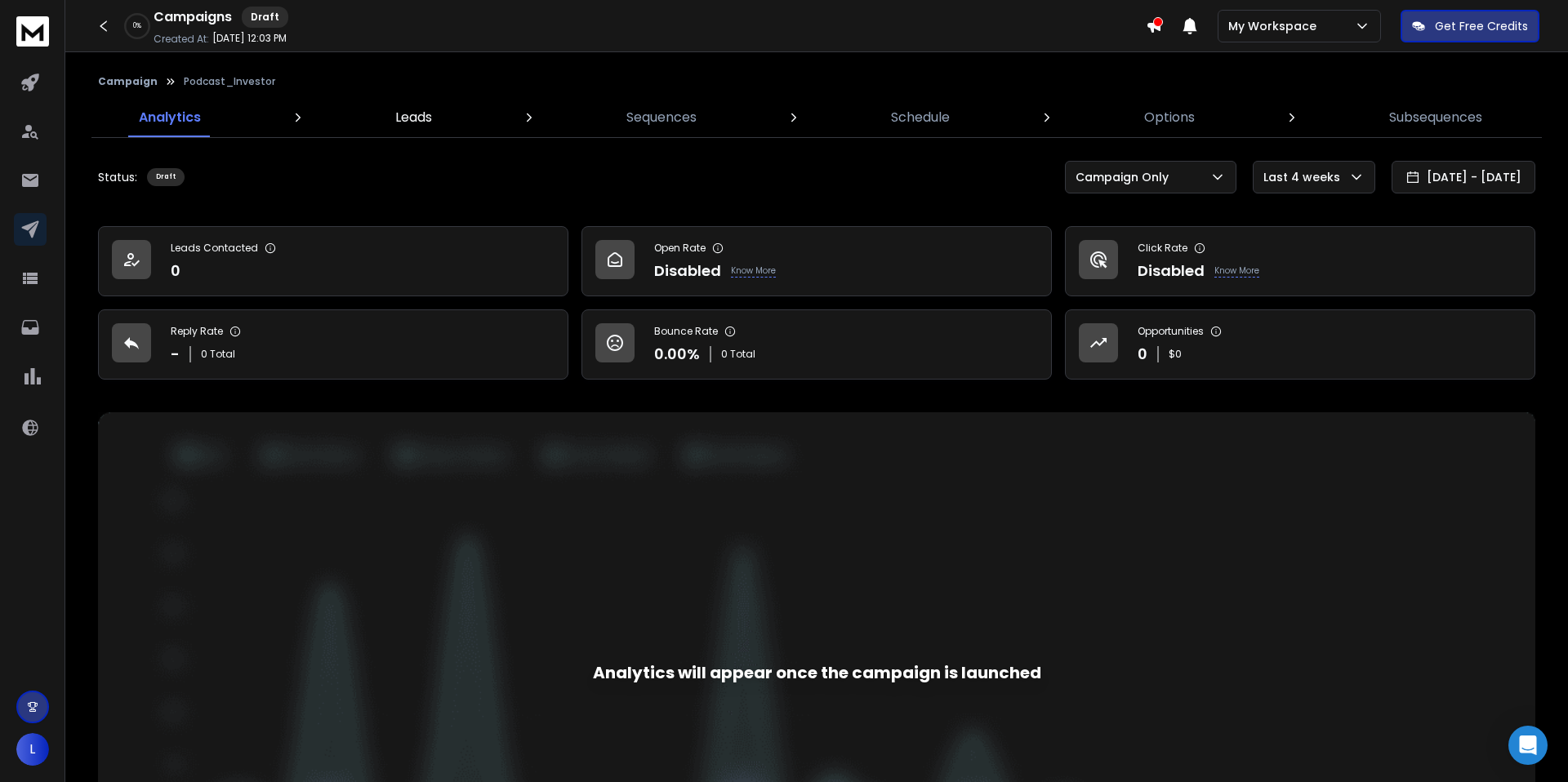
click at [406, 115] on p "Leads" at bounding box center [414, 118] width 37 height 19
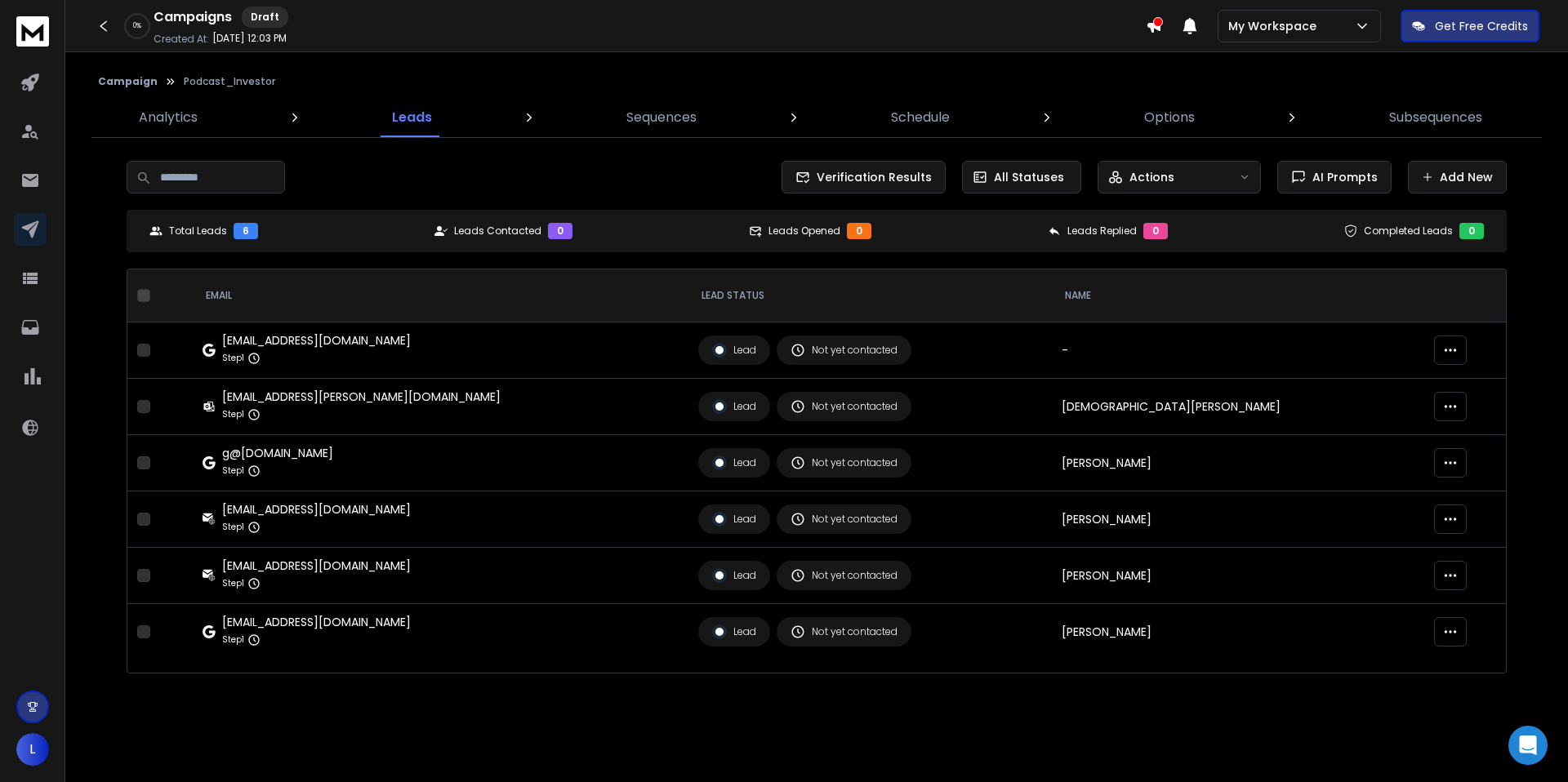
click at [318, 399] on div "[EMAIL_ADDRESS][PERSON_NAME][DOMAIN_NAME]" at bounding box center [361, 396] width 279 height 16
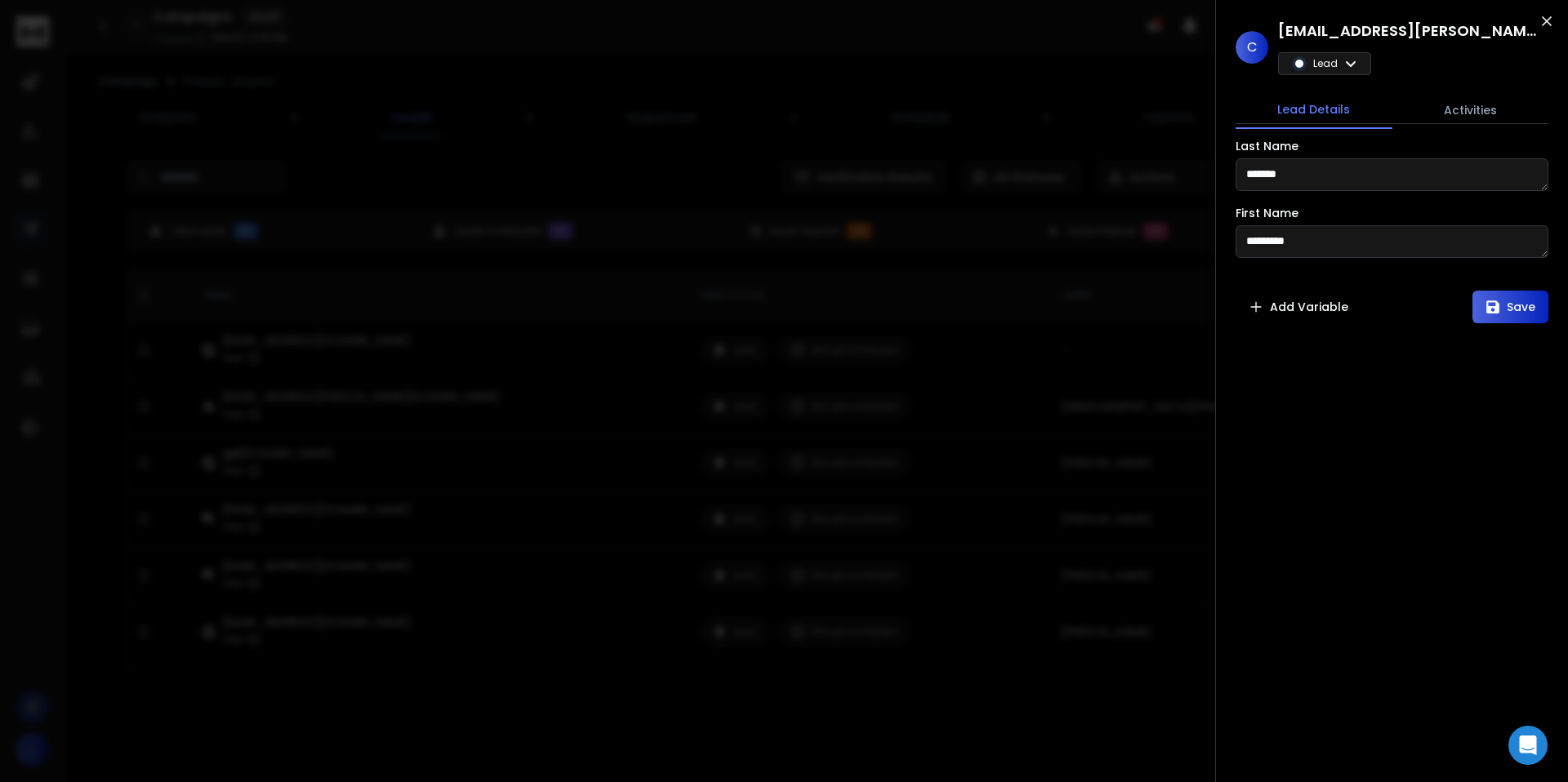
click at [1547, 17] on icon "button" at bounding box center [1546, 21] width 16 height 16
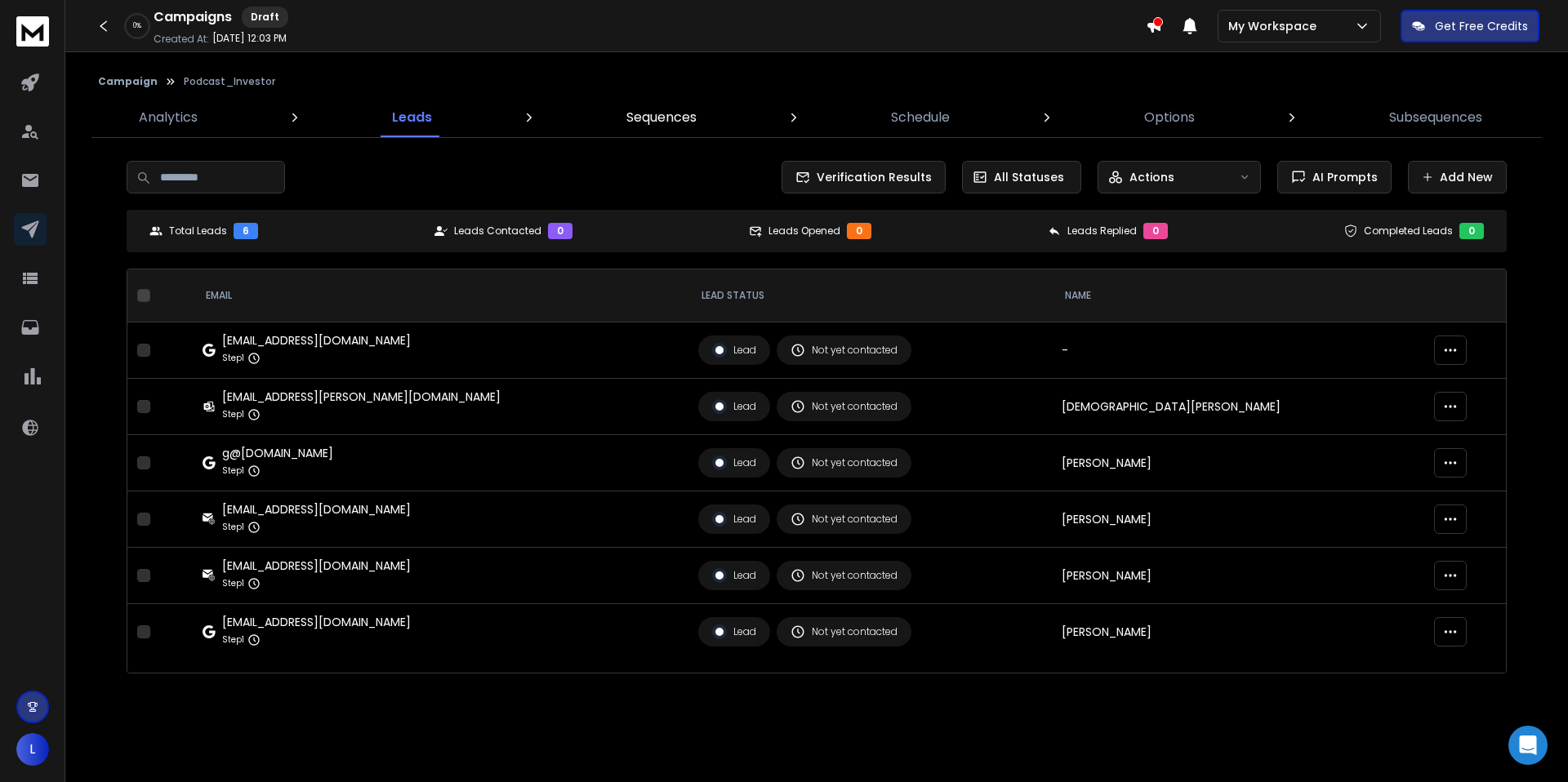
click at [640, 119] on p "Sequences" at bounding box center [661, 118] width 70 height 19
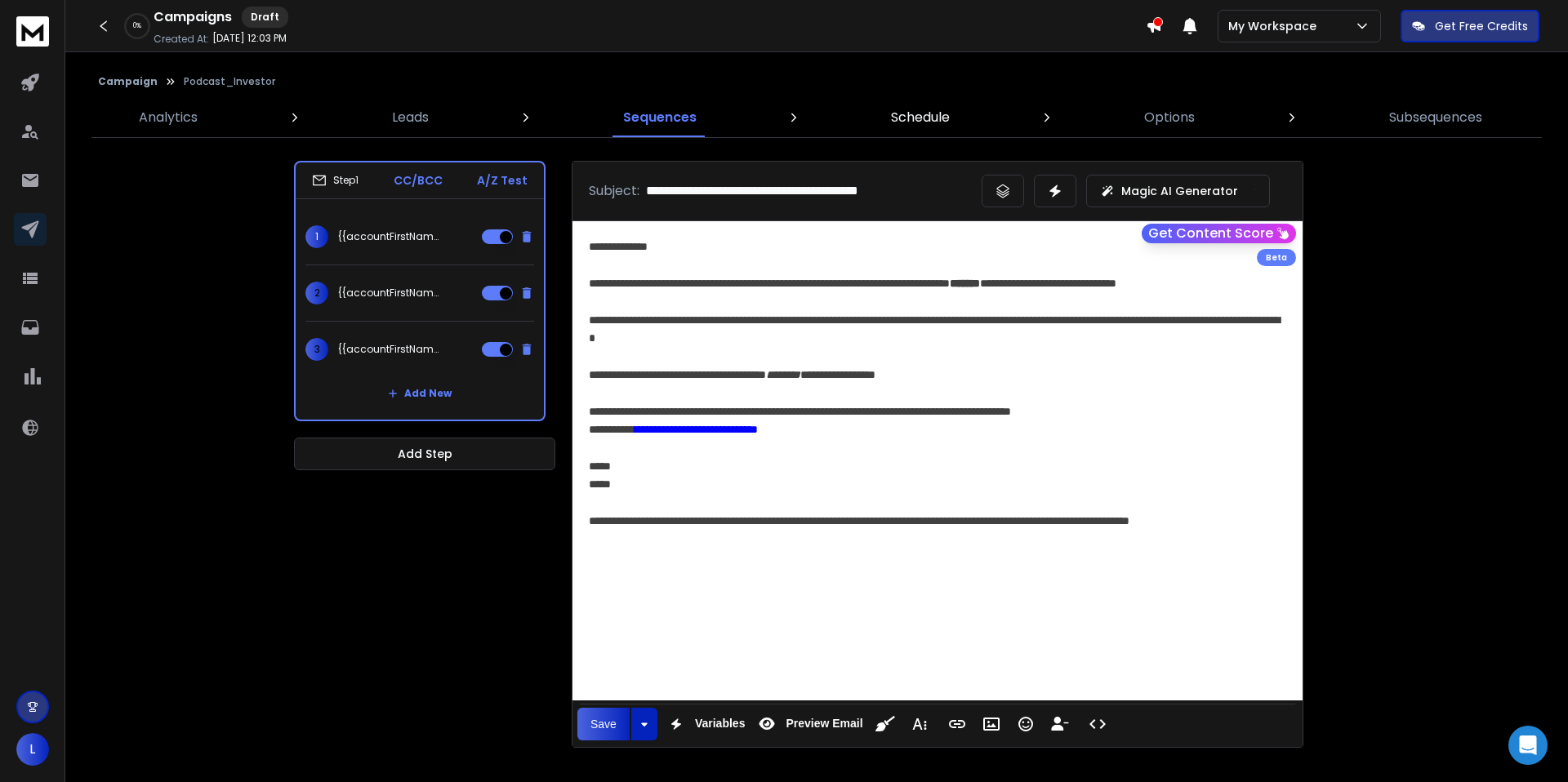
click at [908, 118] on p "Schedule" at bounding box center [920, 118] width 58 height 19
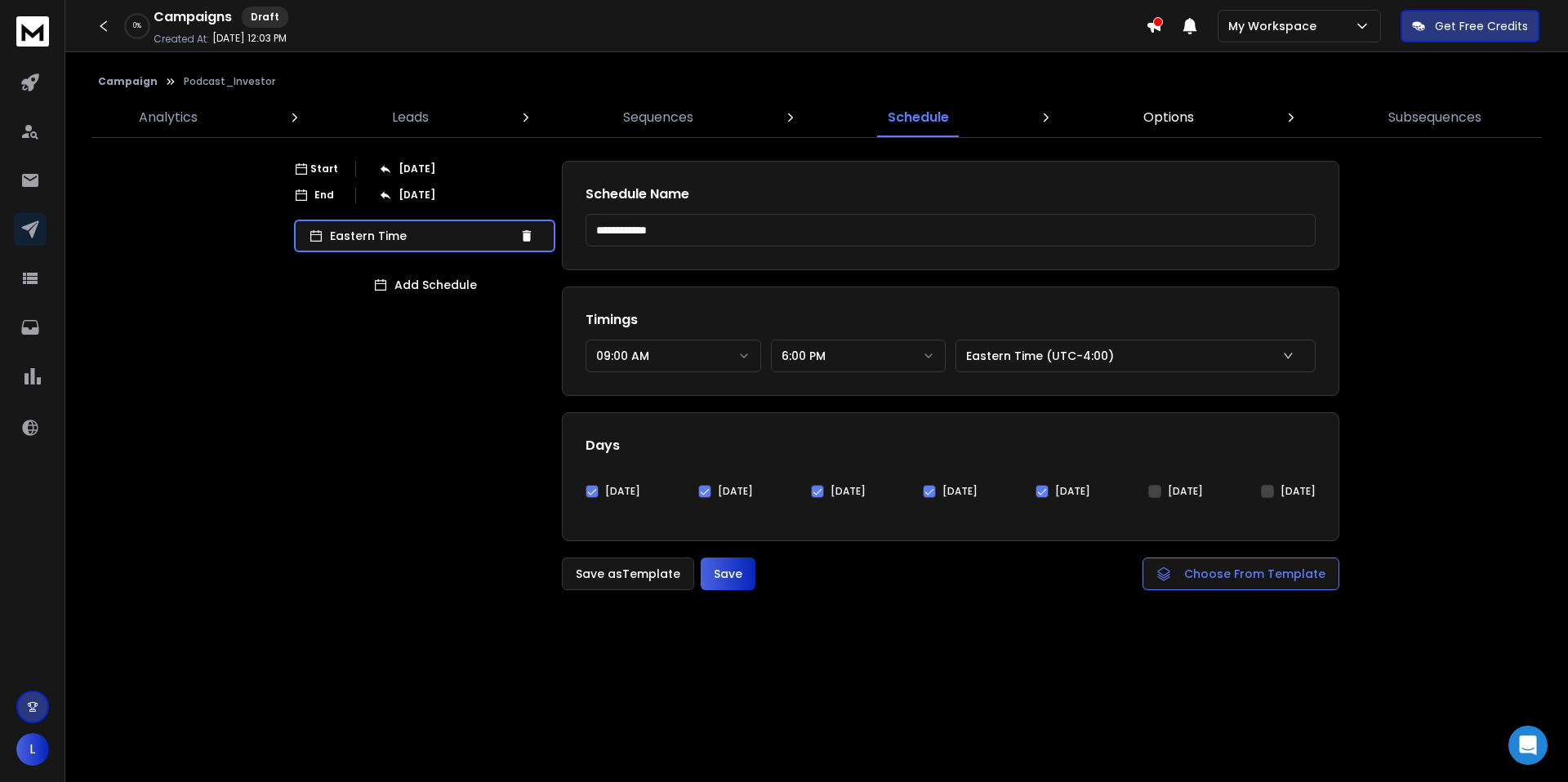
click at [1156, 127] on link "Options" at bounding box center [1167, 118] width 70 height 39
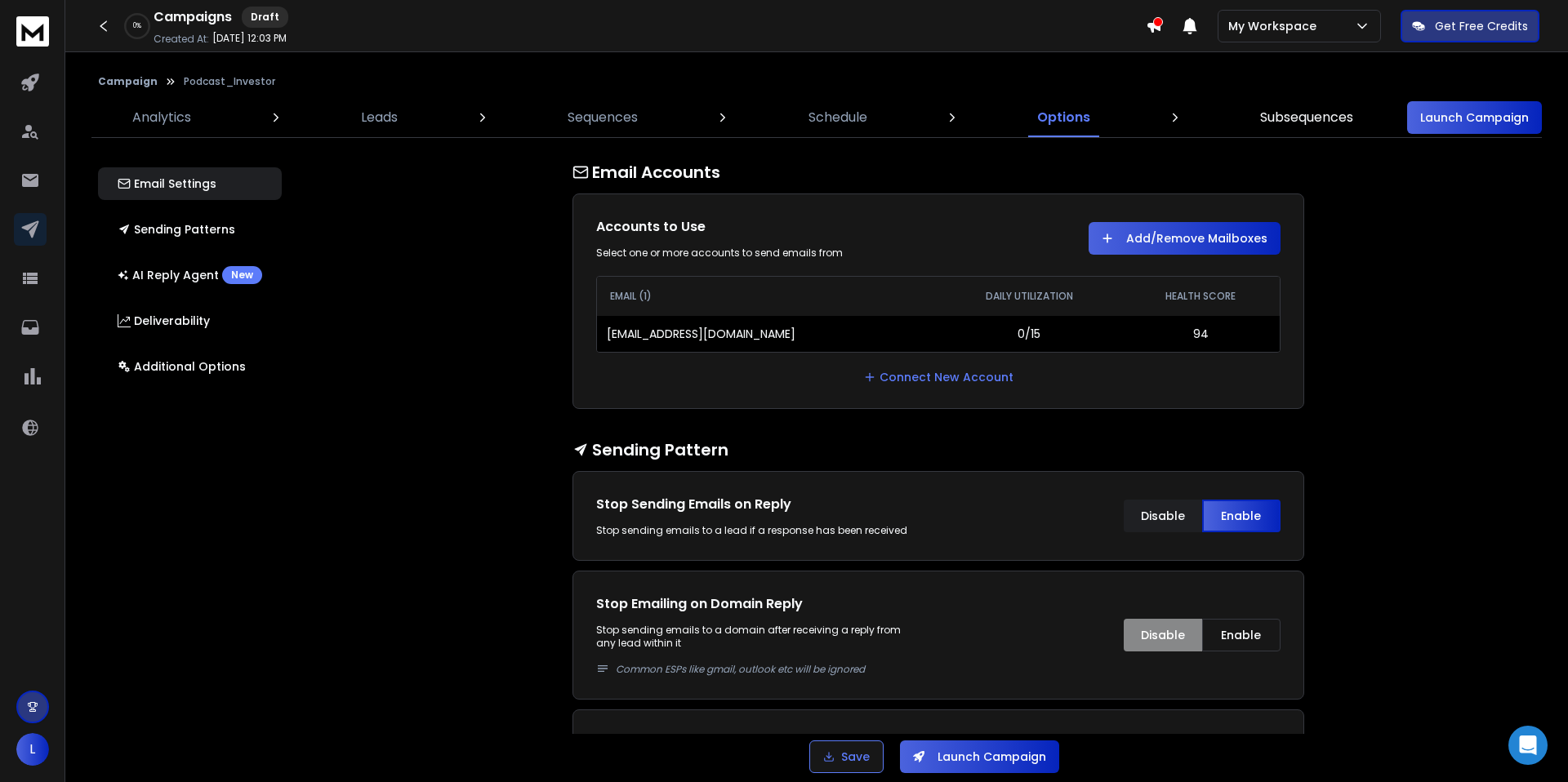
click at [1318, 115] on p "Subsequences" at bounding box center [1306, 118] width 93 height 19
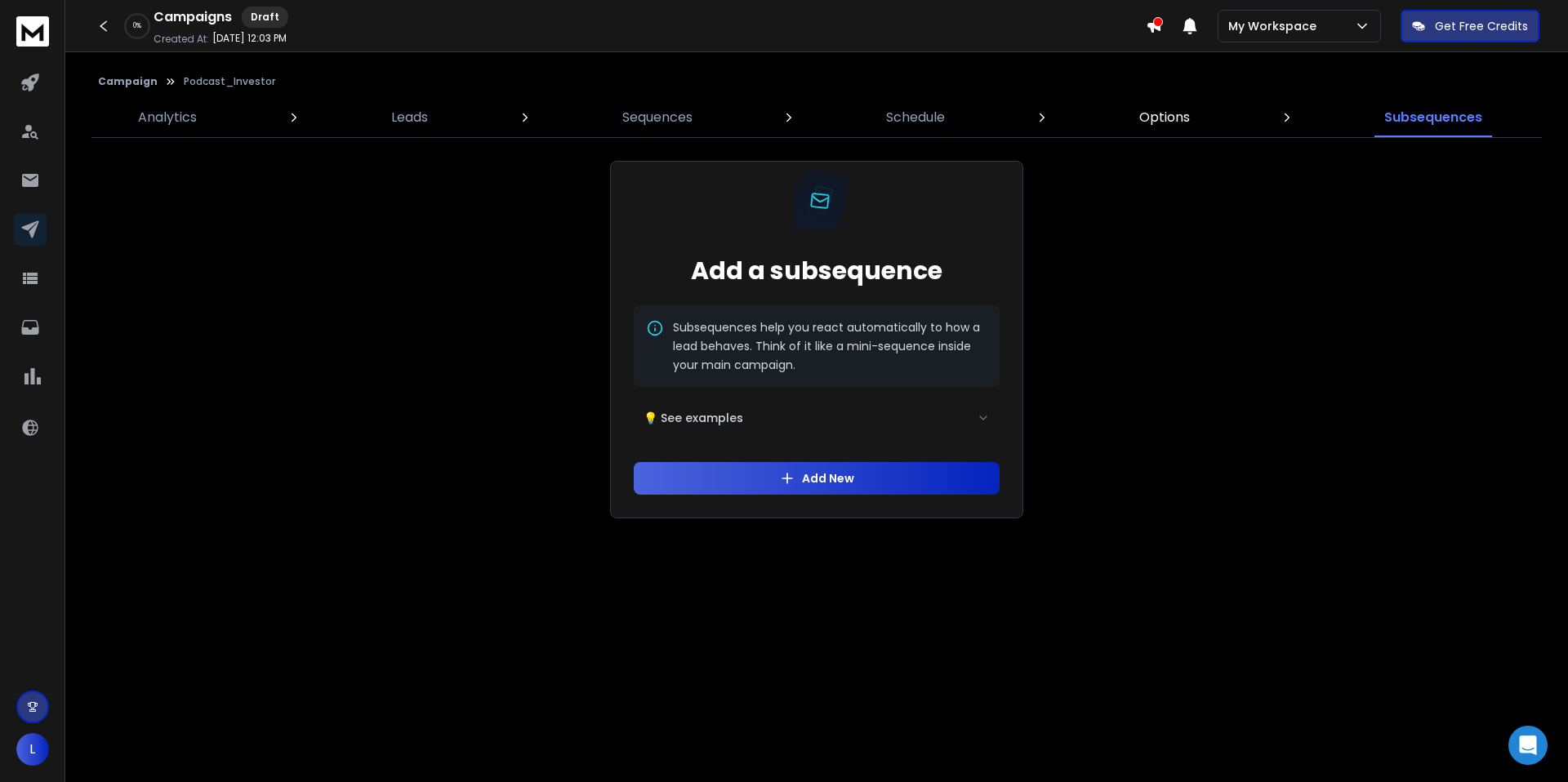
click at [1137, 113] on link "Options" at bounding box center [1164, 118] width 70 height 39
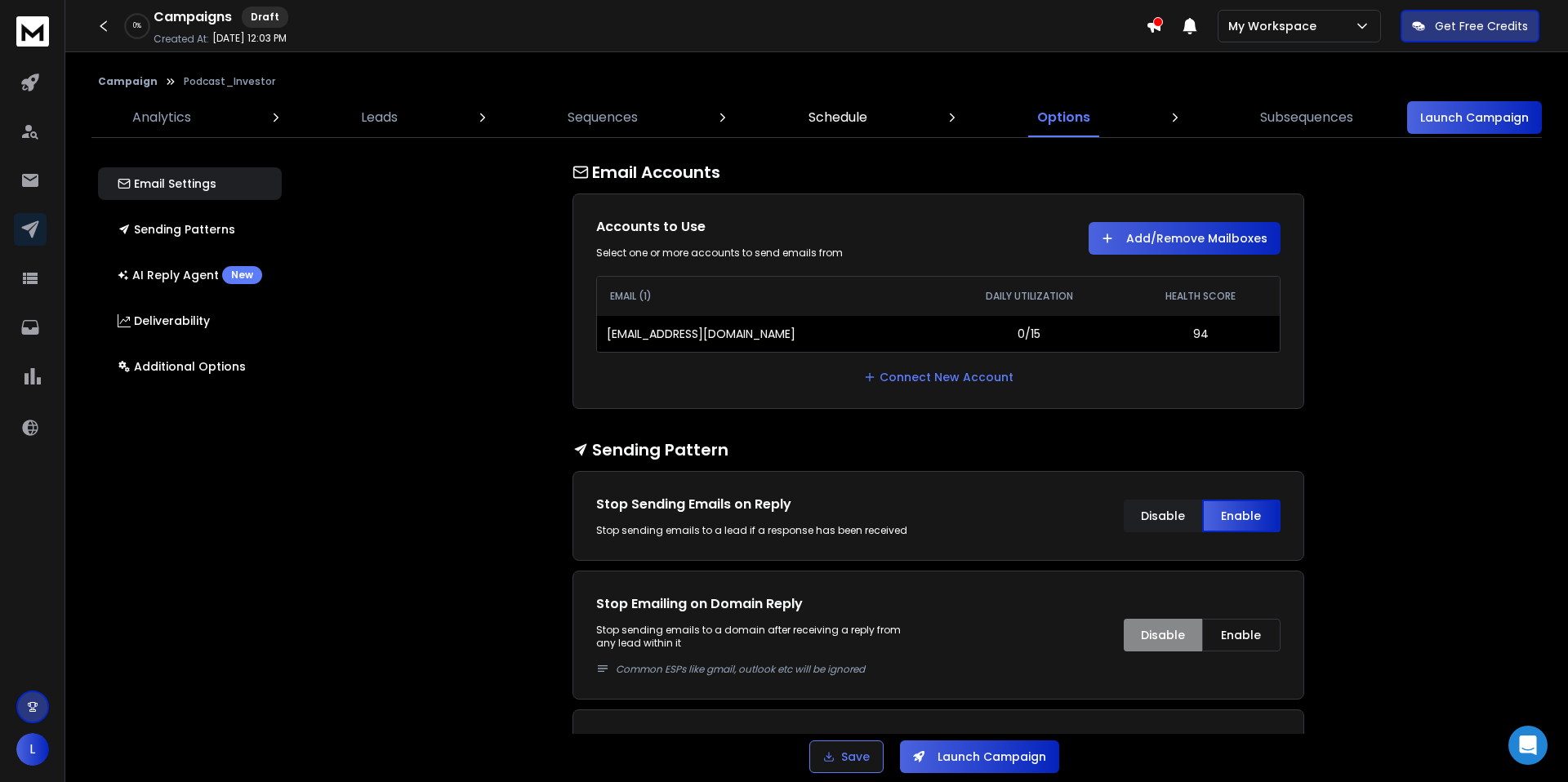
click at [844, 119] on p "Schedule" at bounding box center [838, 118] width 58 height 19
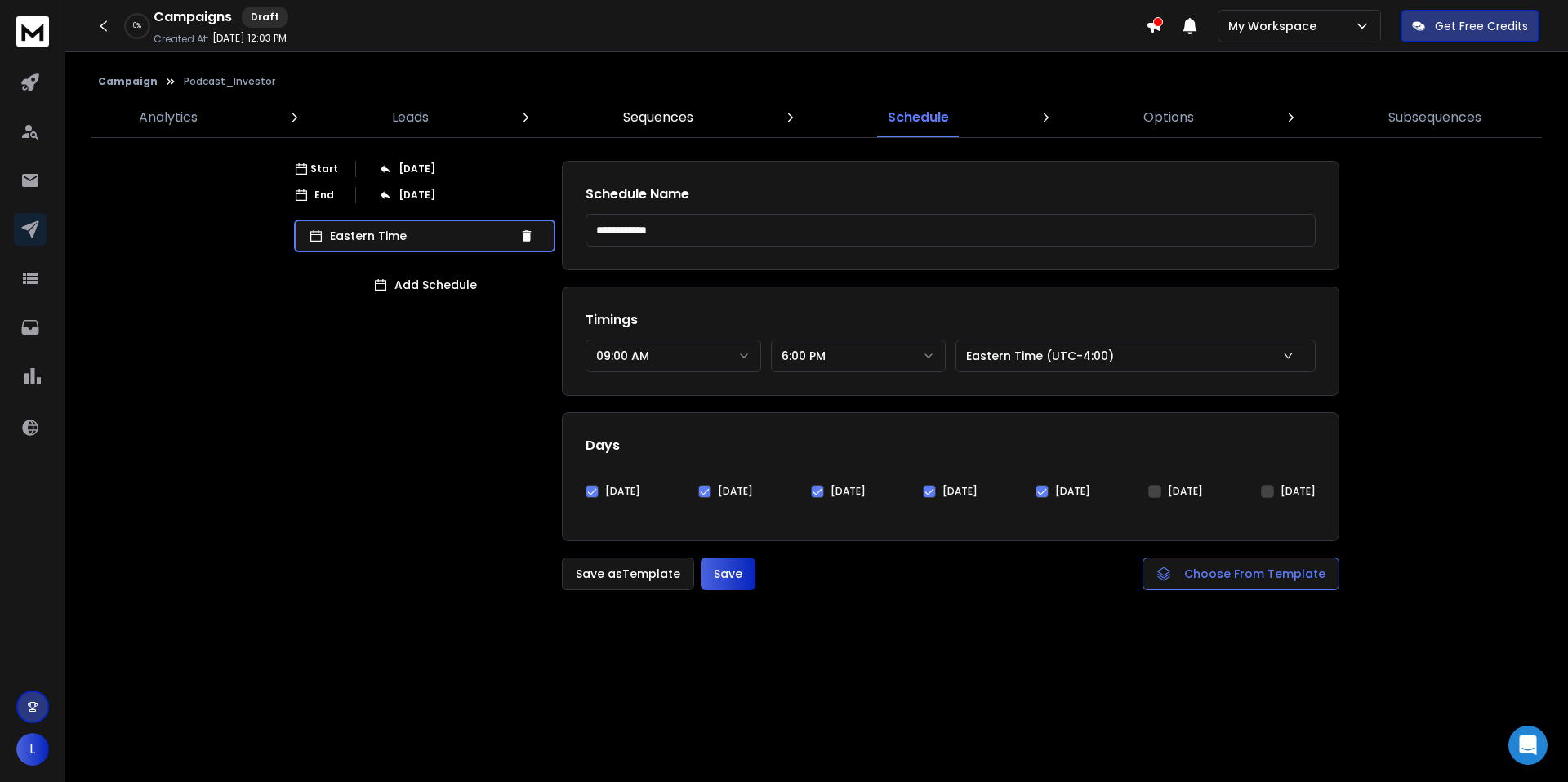
click at [629, 112] on p "Sequences" at bounding box center [657, 118] width 70 height 19
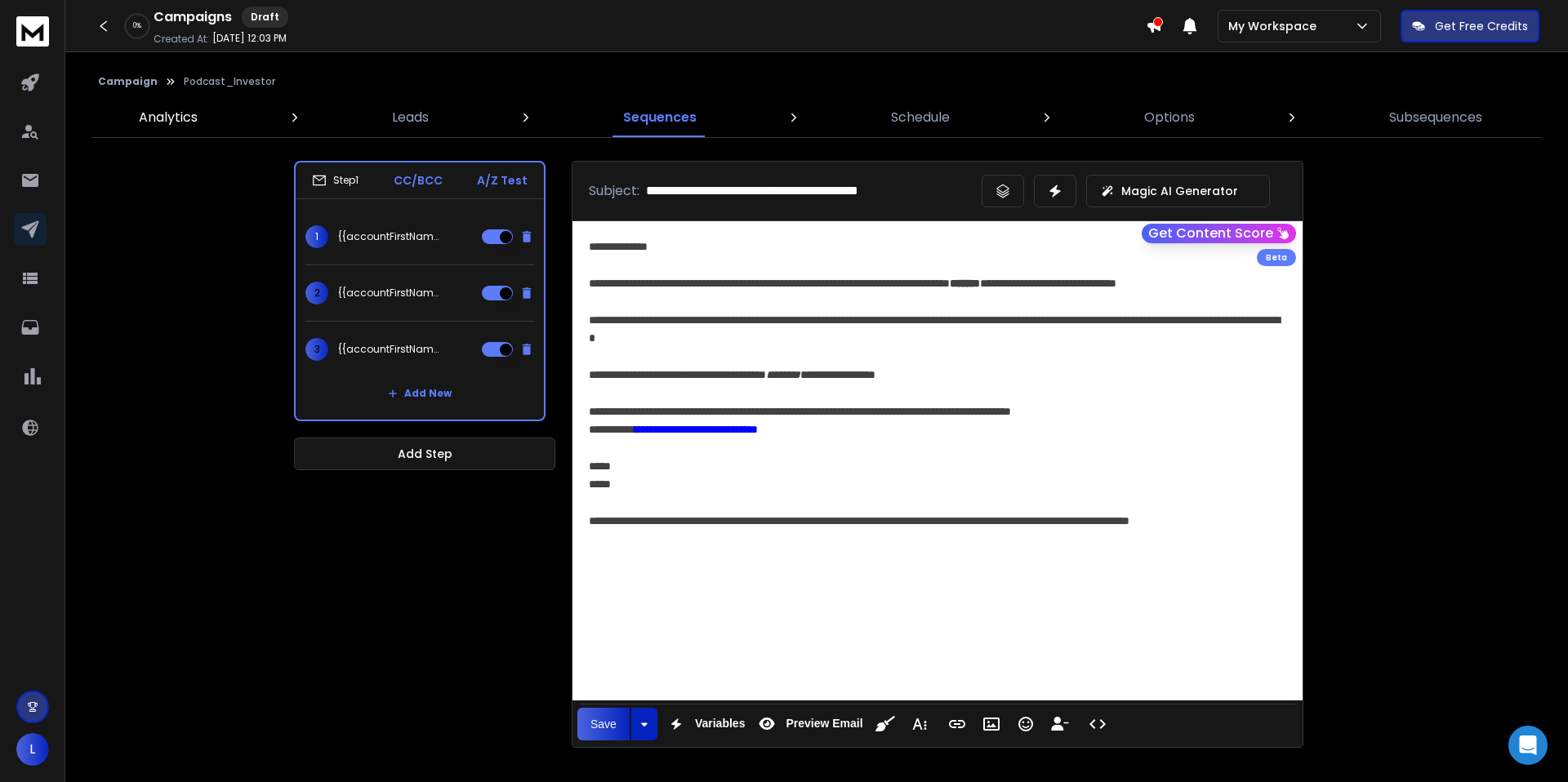
click at [170, 108] on p "Analytics" at bounding box center [168, 118] width 58 height 19
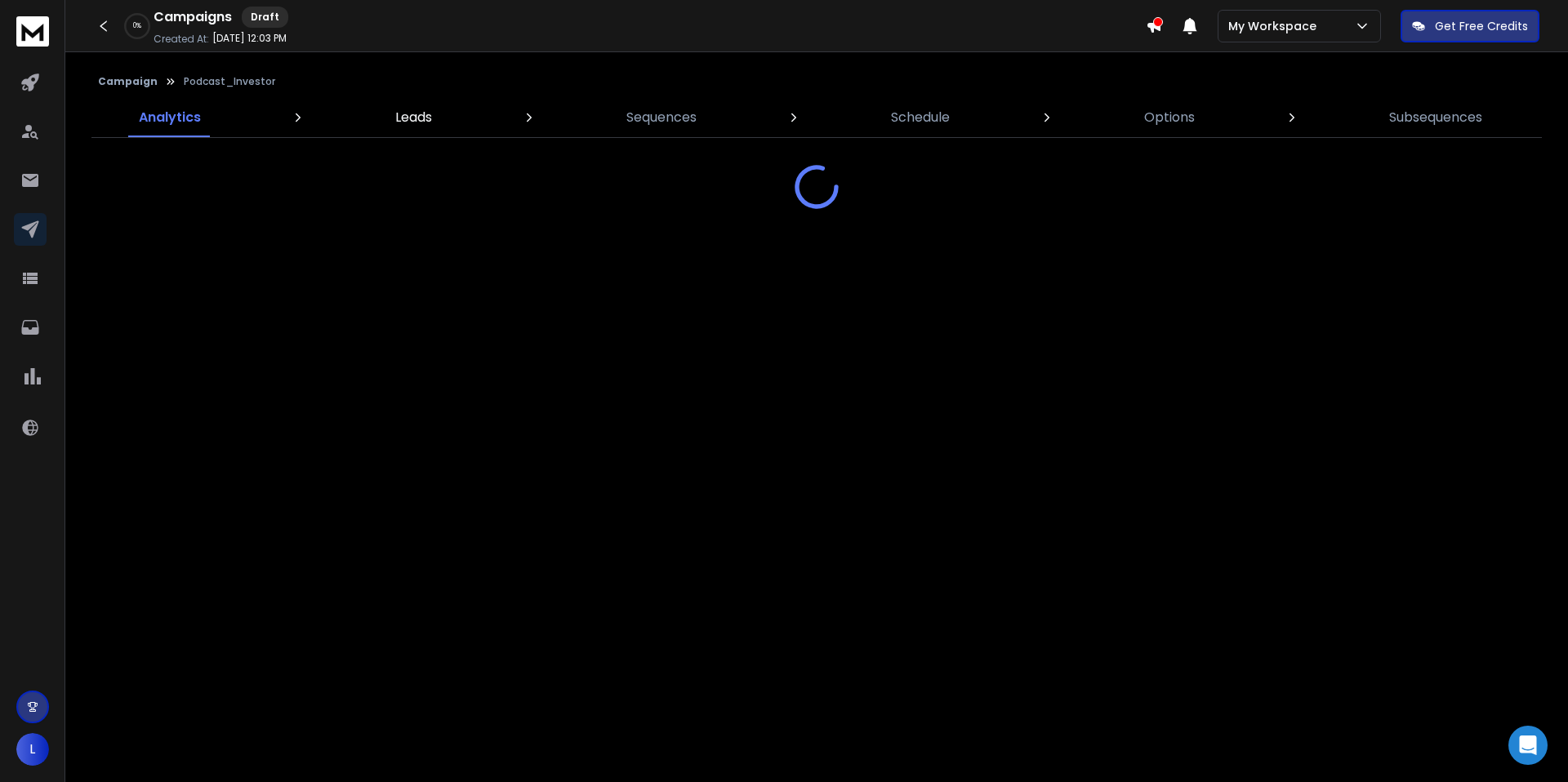
click at [425, 125] on p "Leads" at bounding box center [414, 118] width 37 height 19
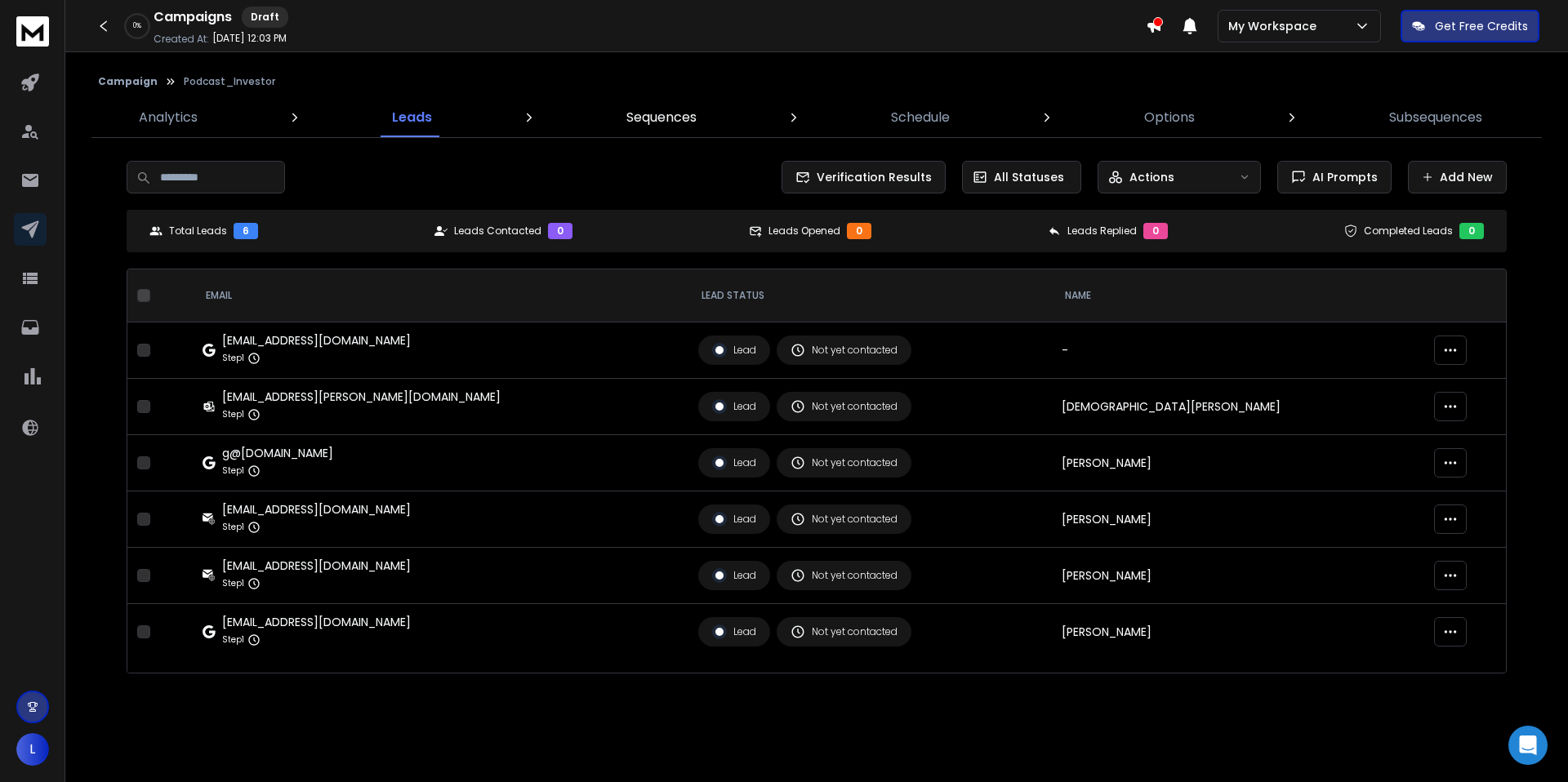
click at [696, 124] on link "Sequences" at bounding box center [662, 118] width 90 height 39
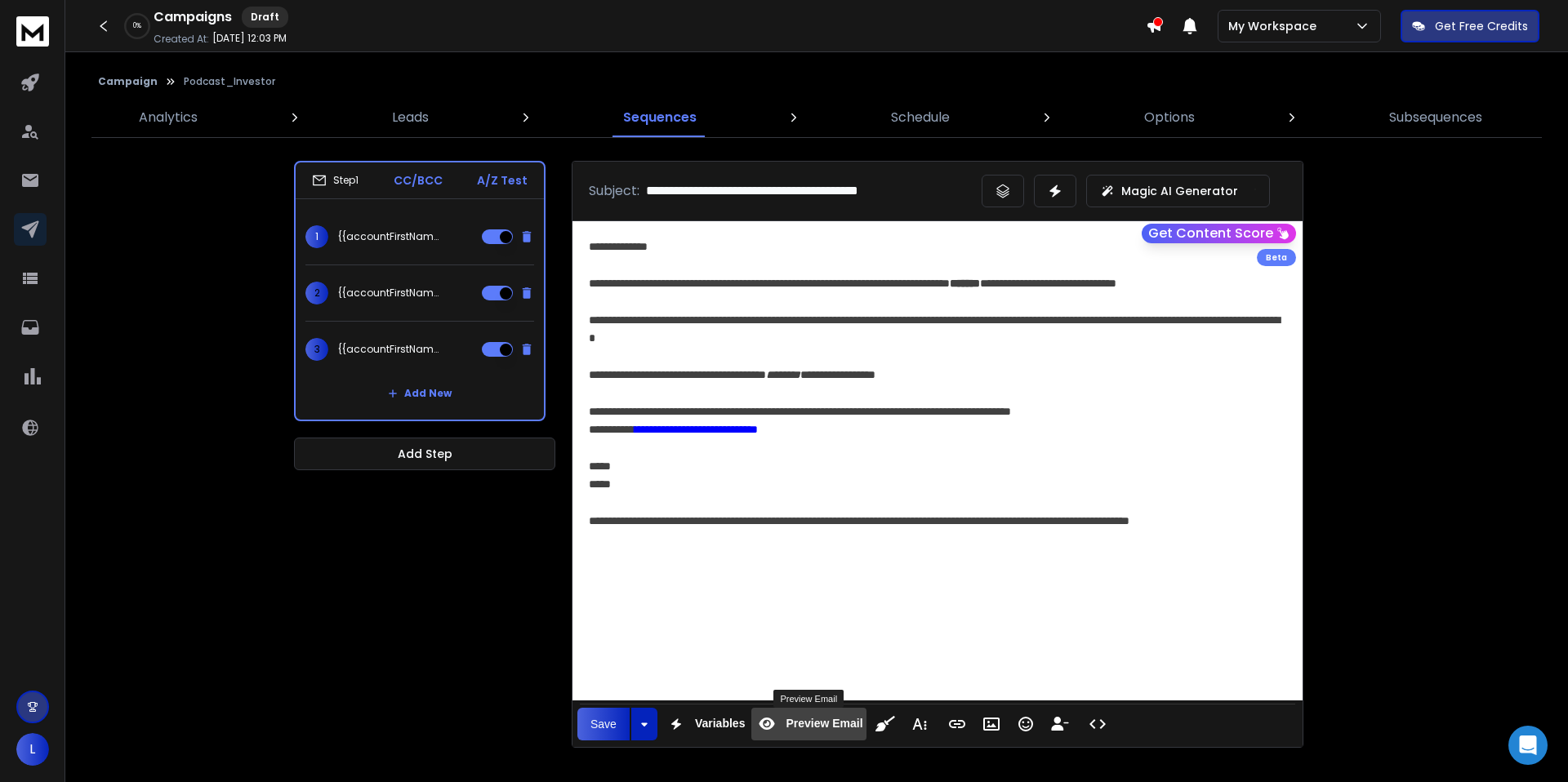
click at [818, 729] on span "Preview Email" at bounding box center [823, 724] width 83 height 14
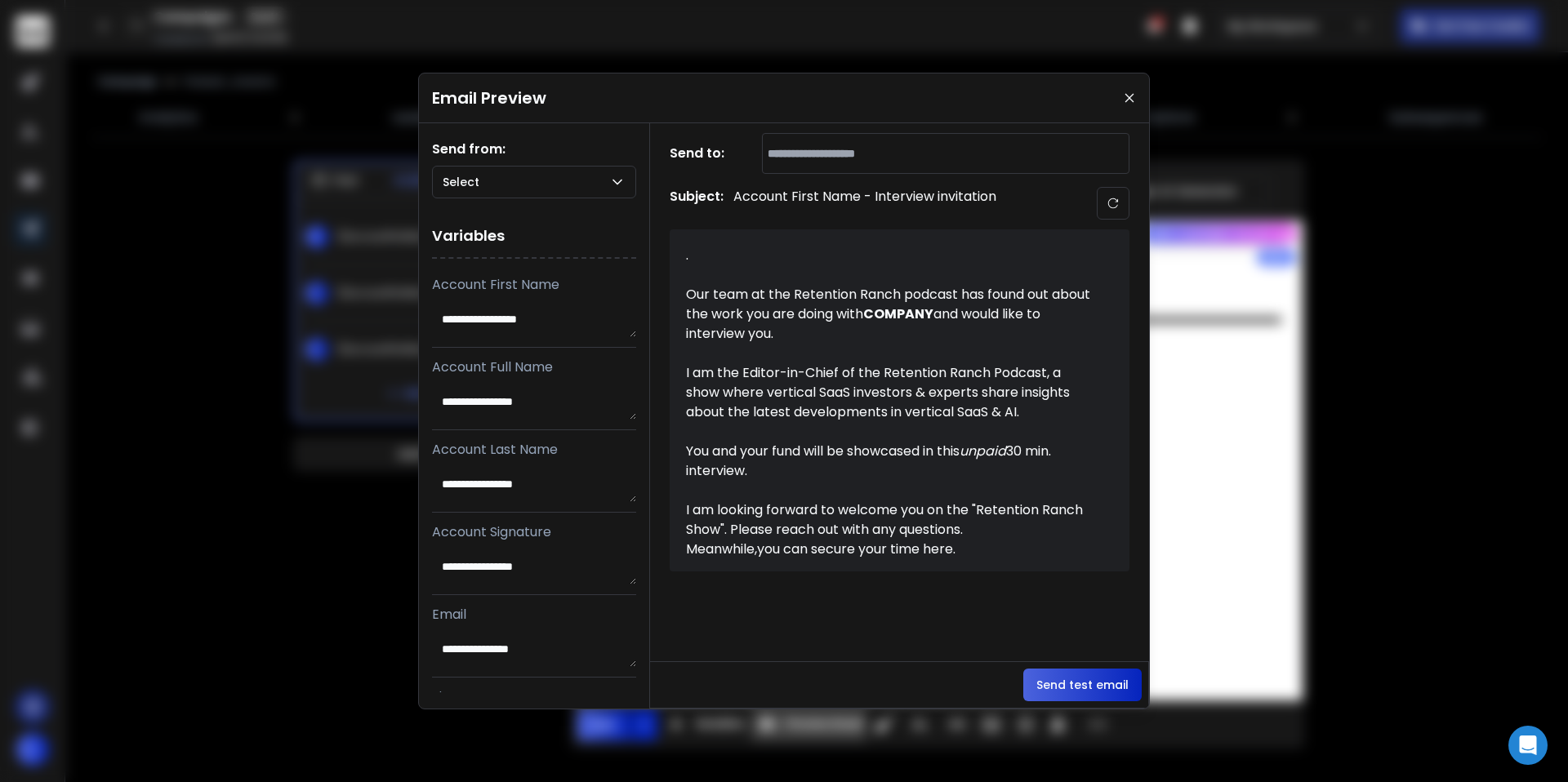
type textarea "******"
type textarea "**********"
type textarea "*******"
type textarea "******"
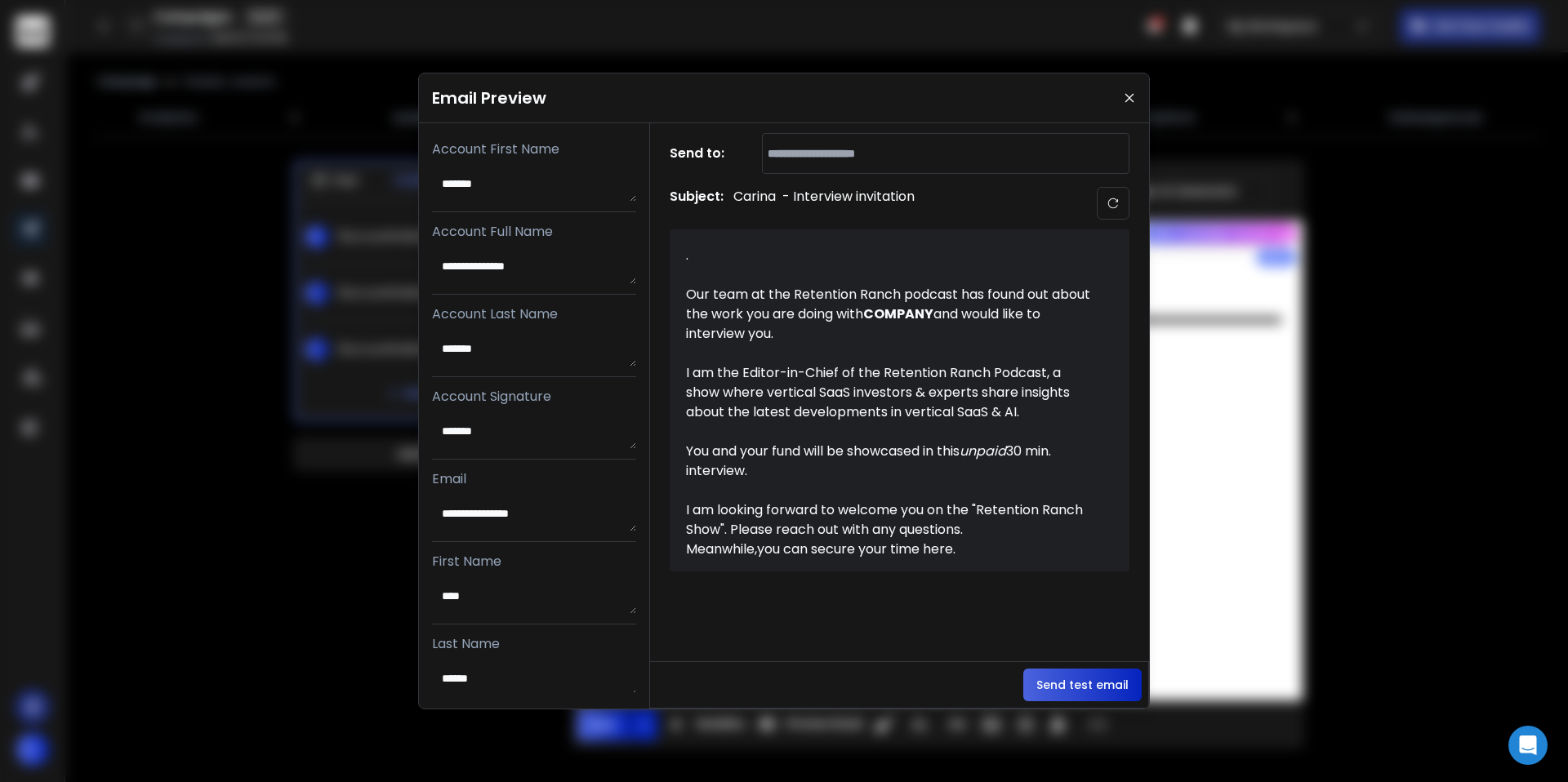
scroll to position [150, 0]
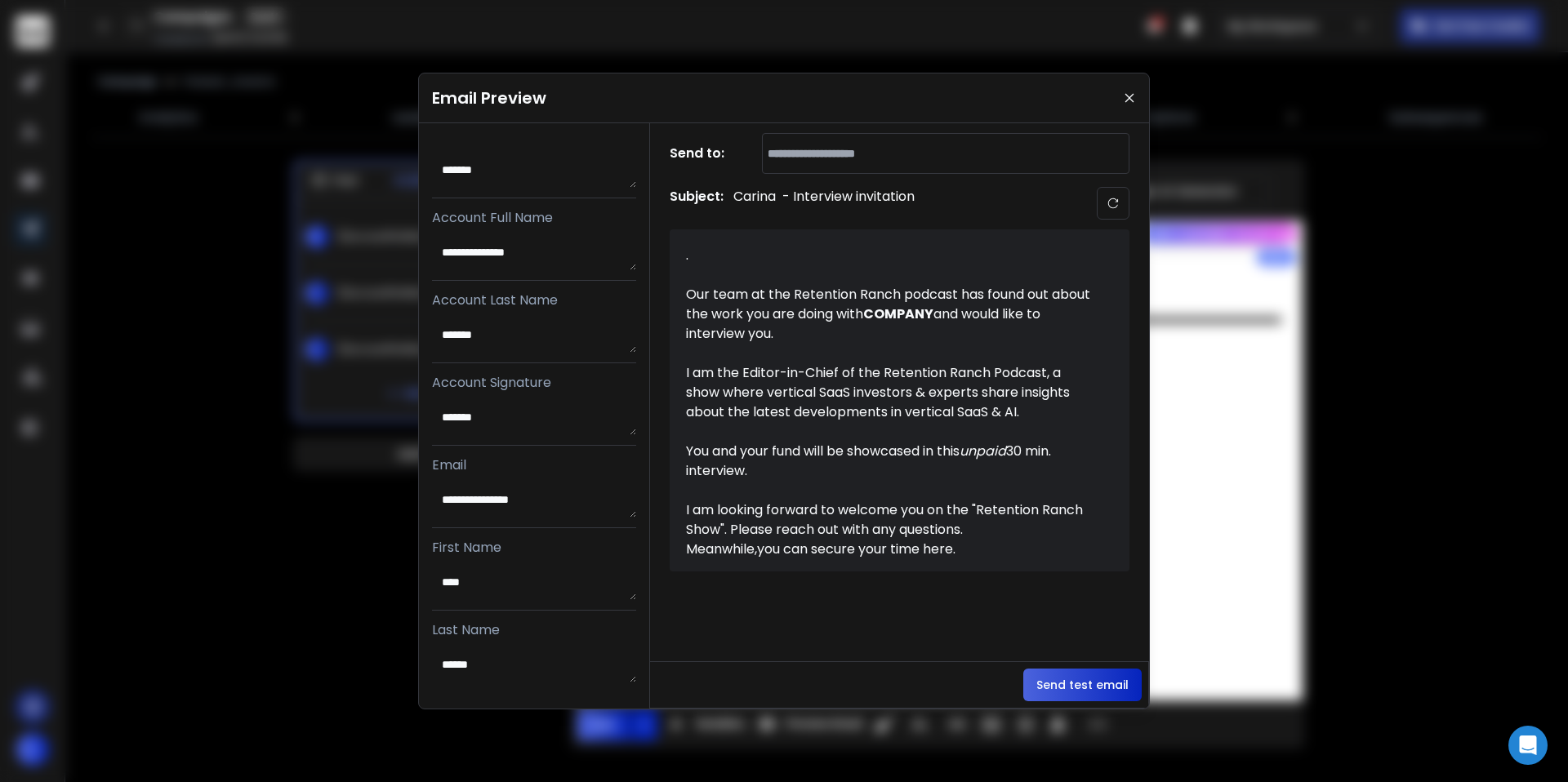
click at [1127, 96] on icon at bounding box center [1128, 97] width 13 height 13
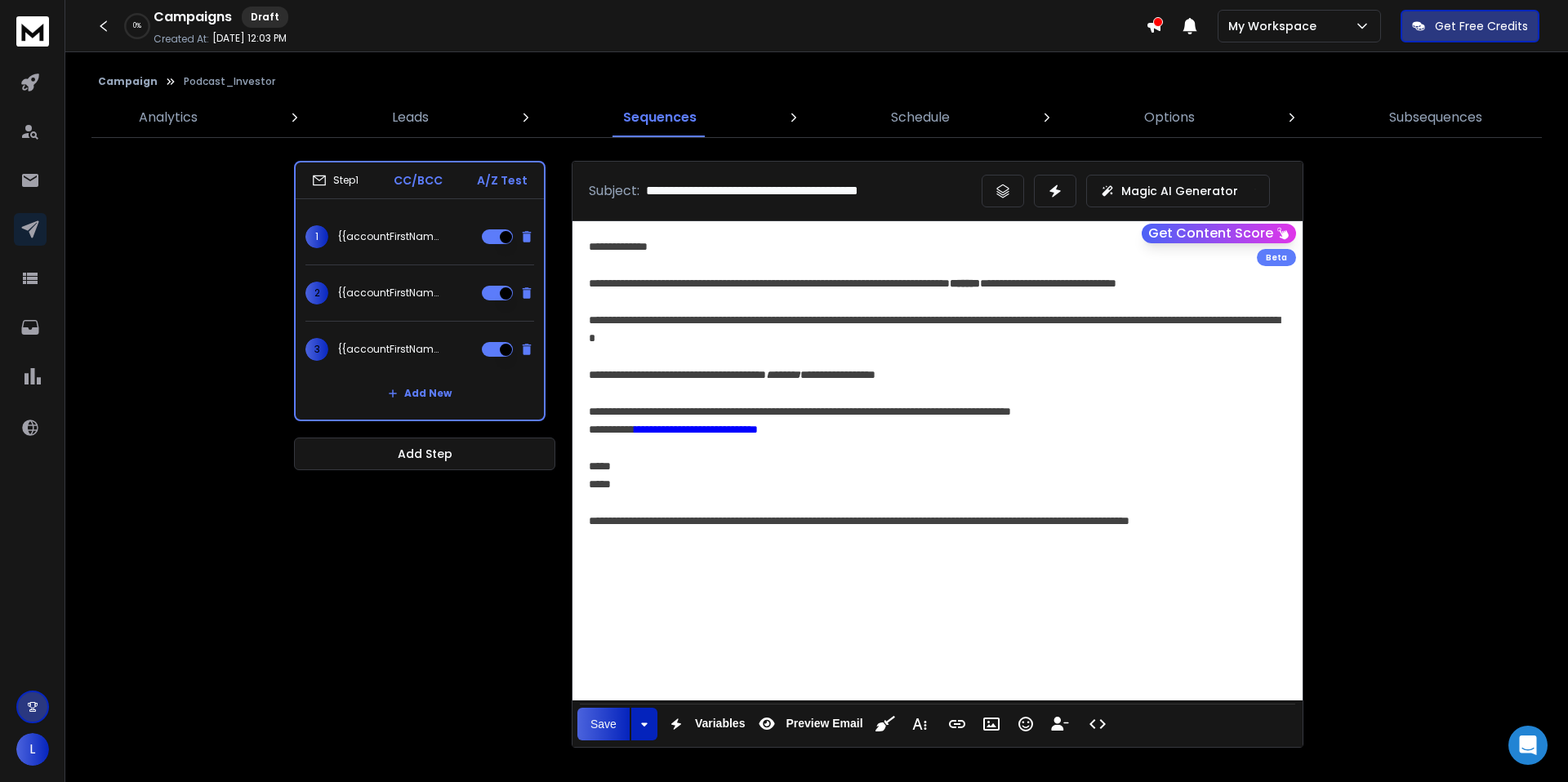
click at [937, 247] on div "**********" at bounding box center [937, 247] width 697 height 18
click at [1064, 190] on button "button" at bounding box center [1055, 191] width 42 height 33
